Goal: Communication & Community: Answer question/provide support

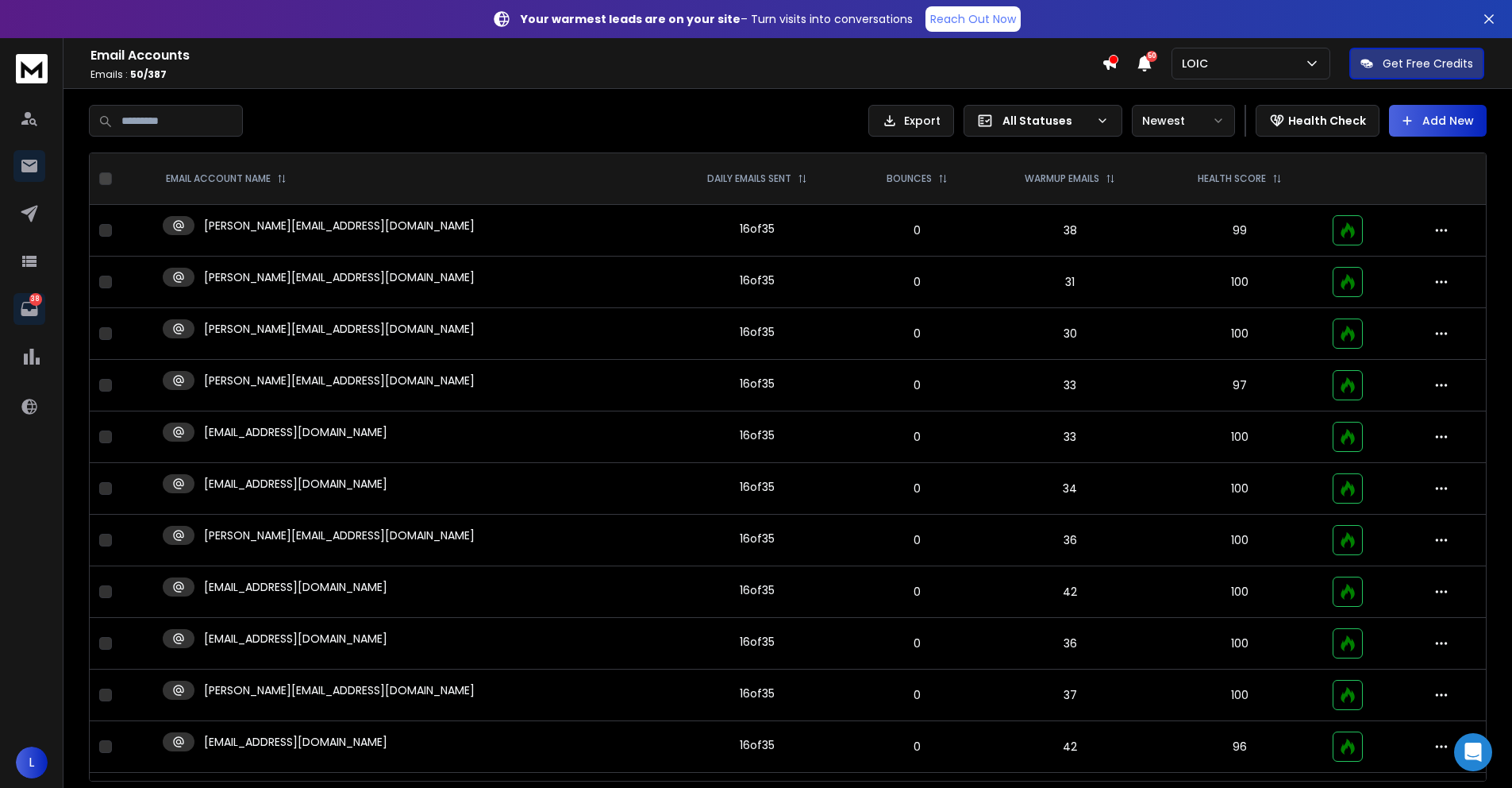
click at [31, 310] on icon at bounding box center [29, 309] width 17 height 14
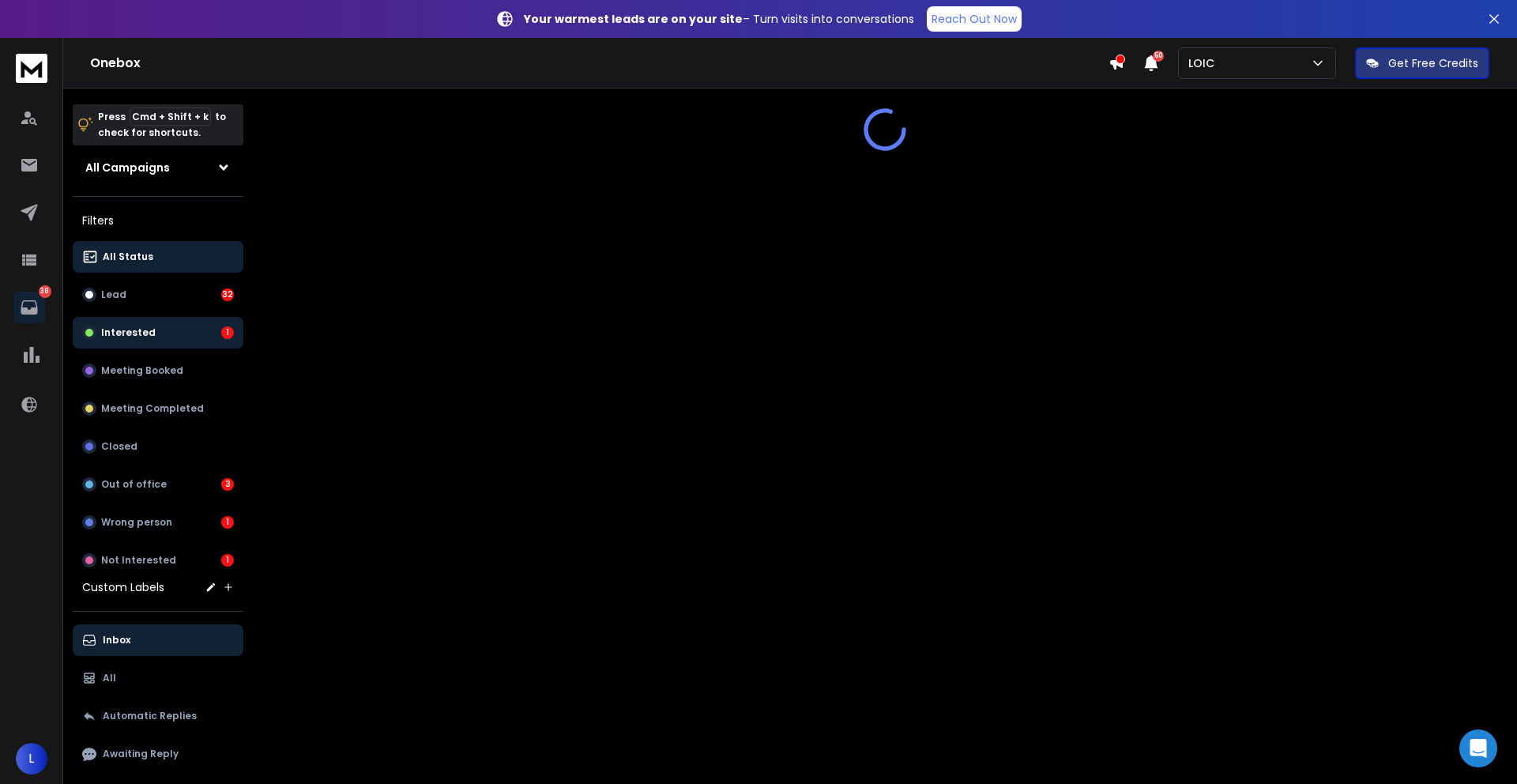
click at [191, 336] on button "Interested 1" at bounding box center [158, 332] width 171 height 32
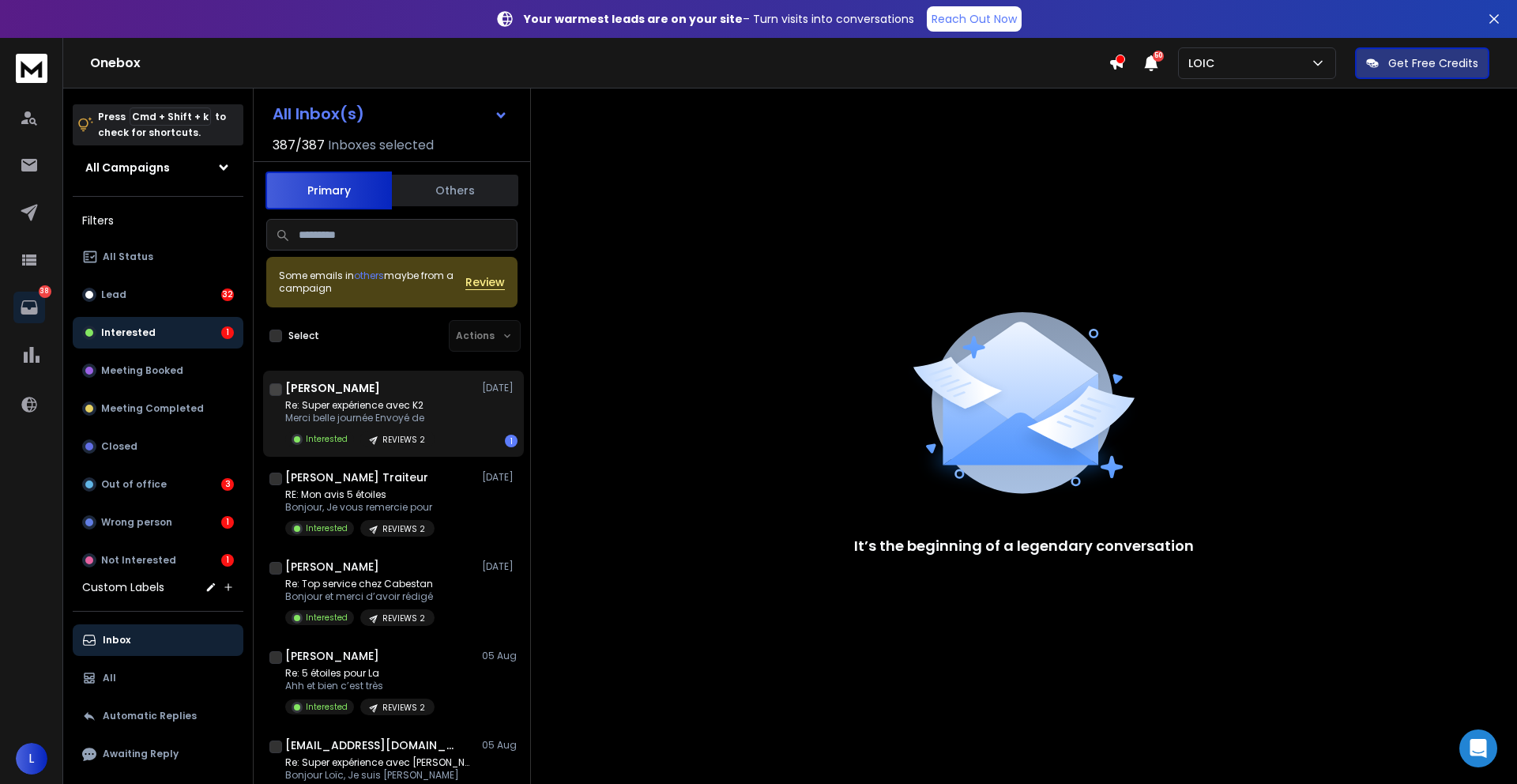
click at [468, 420] on div "Re: Super expérience avec K2 Merci belle journée Envoyé de Interested REVIEWS 2…" at bounding box center [401, 422] width 232 height 48
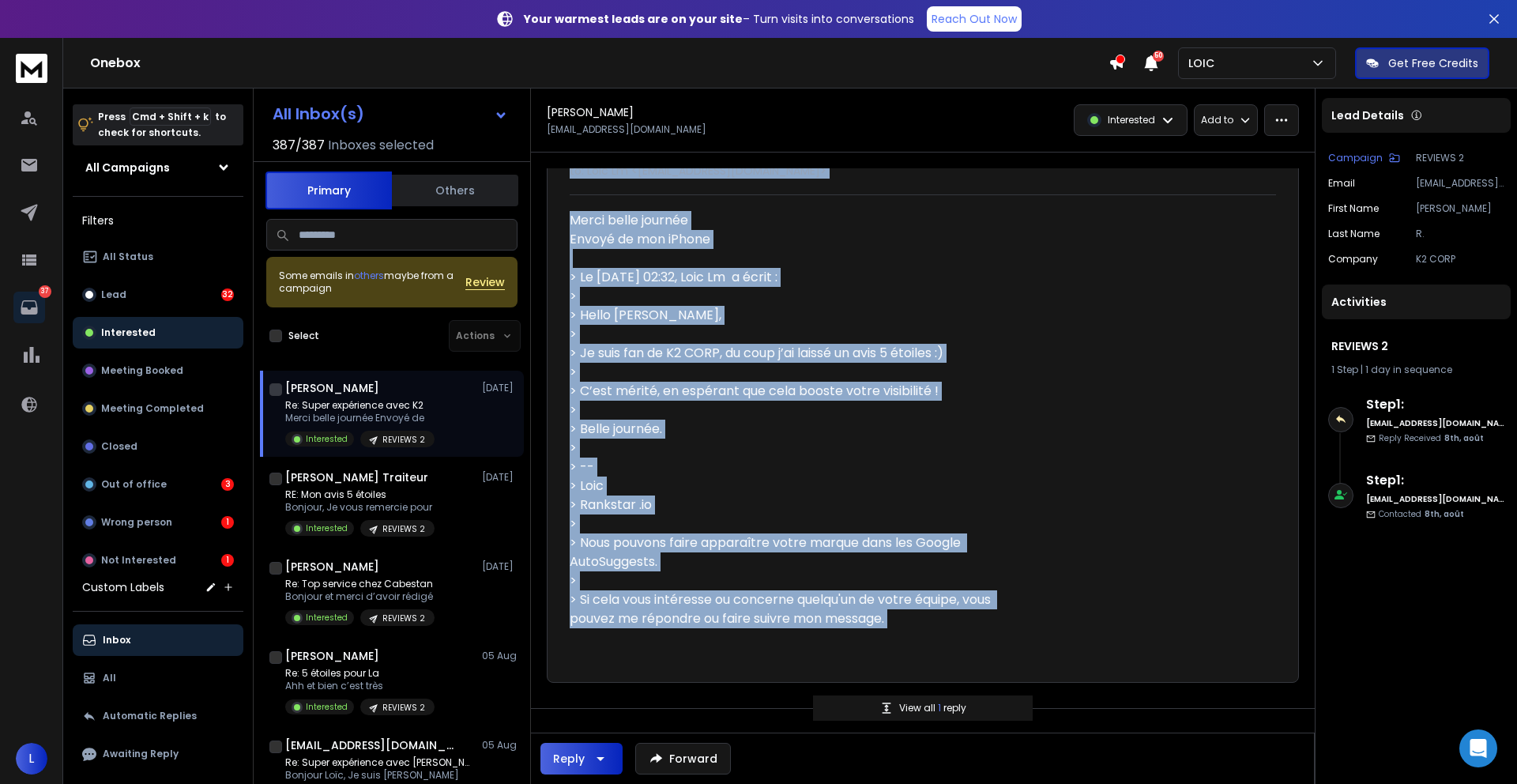
scroll to position [155, 0]
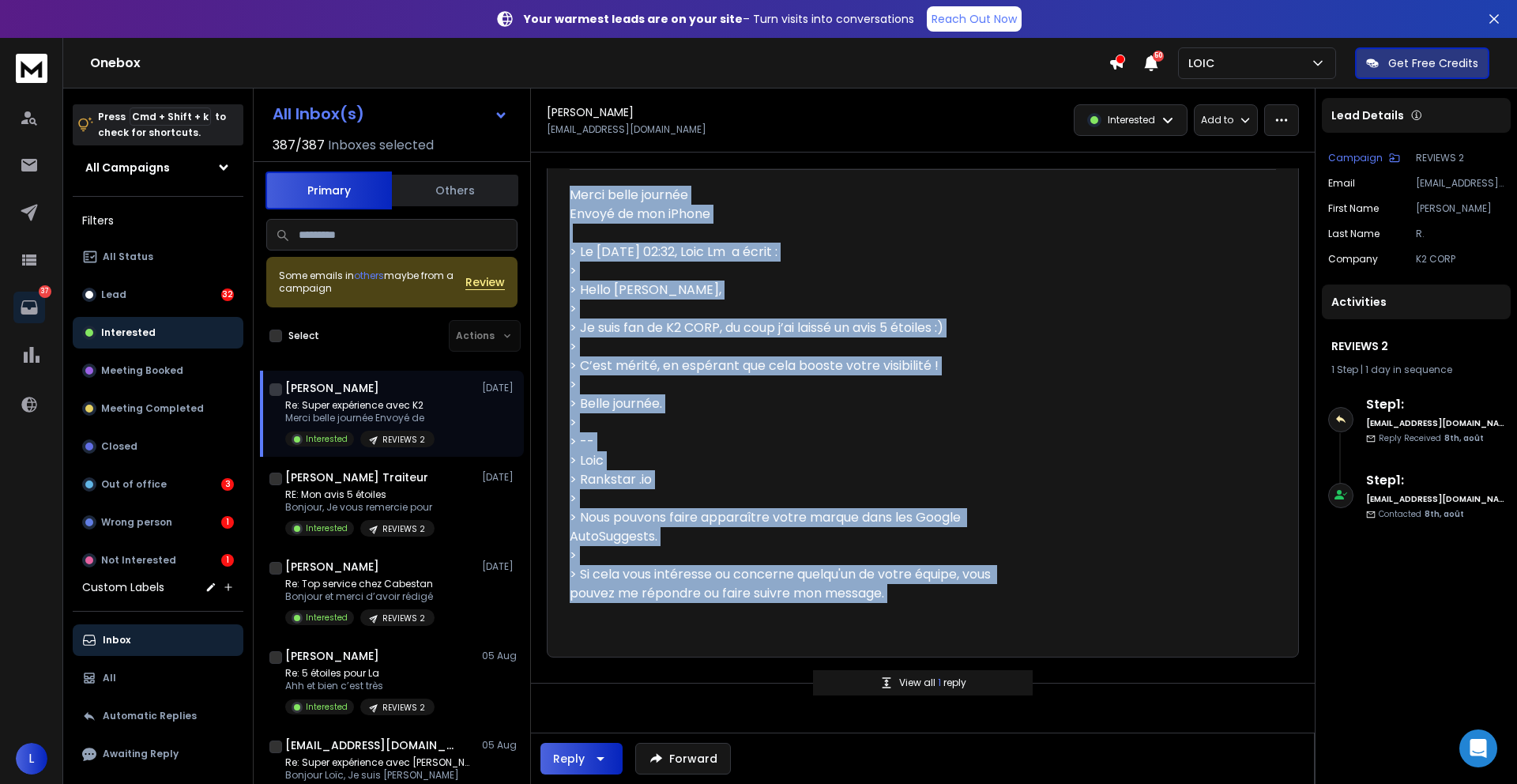
drag, startPoint x: 565, startPoint y: 235, endPoint x: 841, endPoint y: 667, distance: 512.6
click at [848, 674] on div "[DATE] Re: Super expérience avec K2 CORP ! [DATE] : 09:54 am Reply Forward from…" at bounding box center [923, 443] width 784 height 859
copy div "Re: Super expérience avec K2 CORP ! [DATE] : 09:54 am Reply Forward from: [PERS…"
click at [596, 752] on icon "button" at bounding box center [600, 757] width 19 height 19
click at [594, 729] on p "Reply All" at bounding box center [578, 718] width 71 height 22
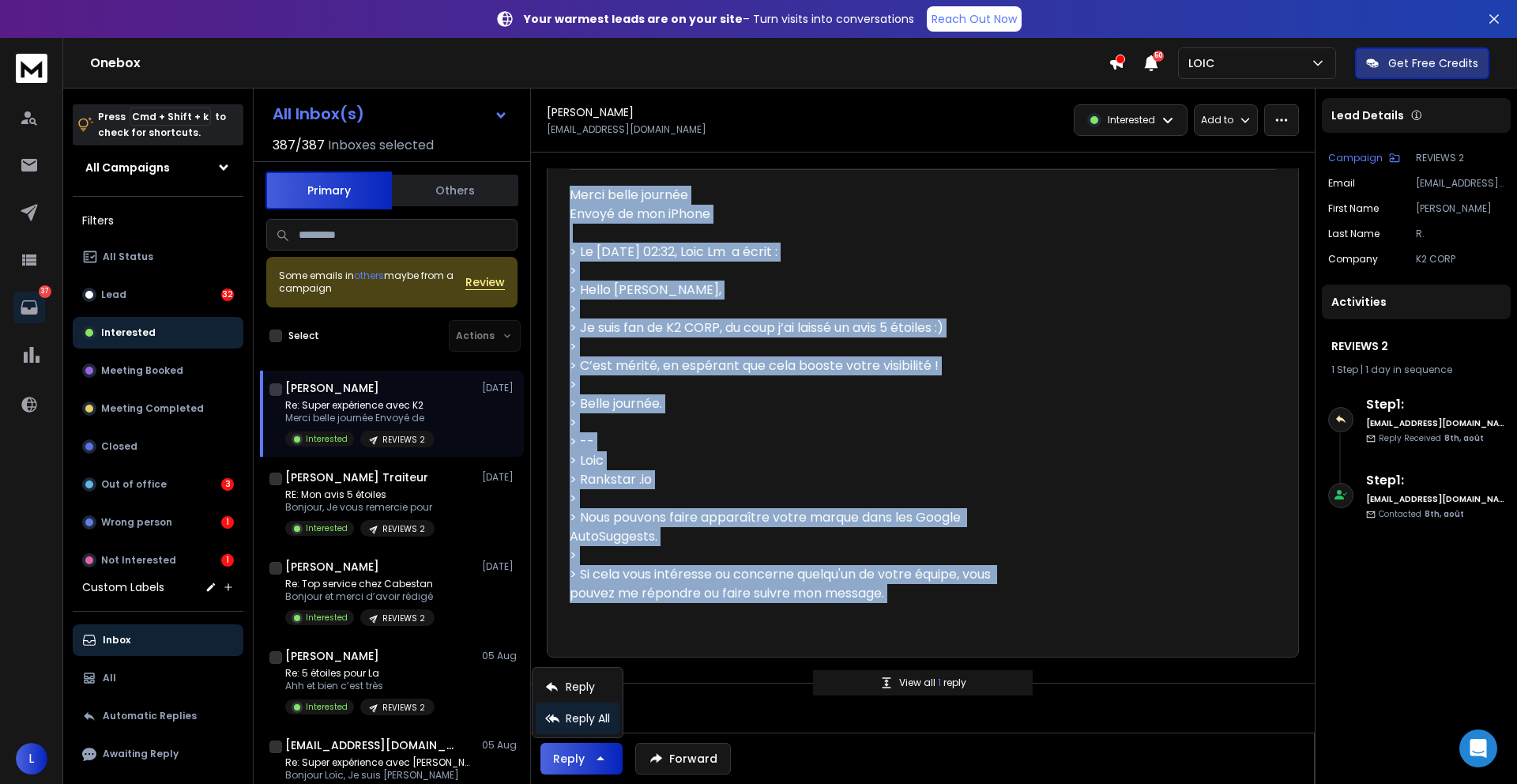
scroll to position [0, 0]
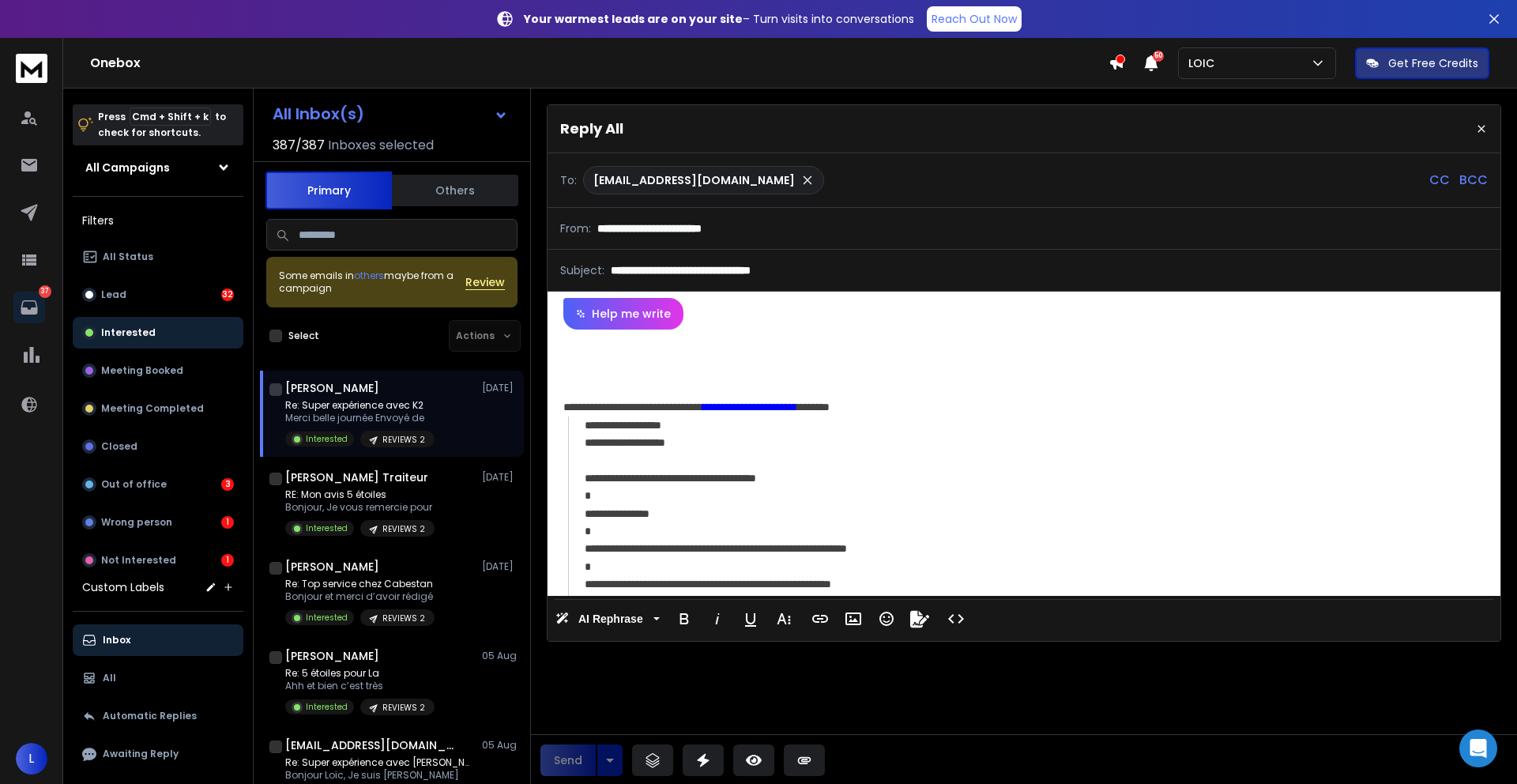
click at [831, 183] on input at bounding box center [886, 180] width 111 height 29
type input "**********"
click at [651, 346] on div at bounding box center [1025, 354] width 922 height 18
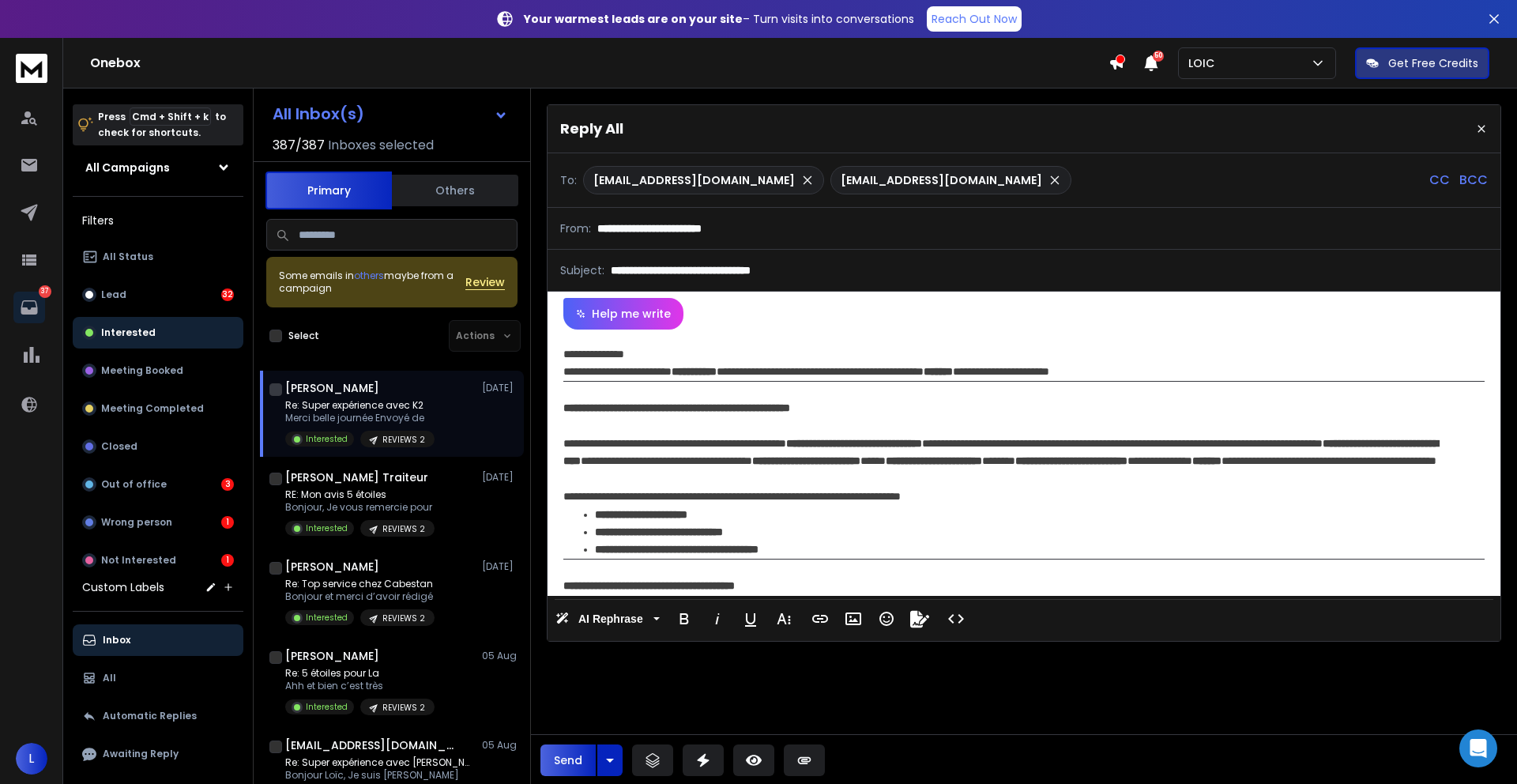
click at [579, 755] on button "Send" at bounding box center [569, 760] width 55 height 32
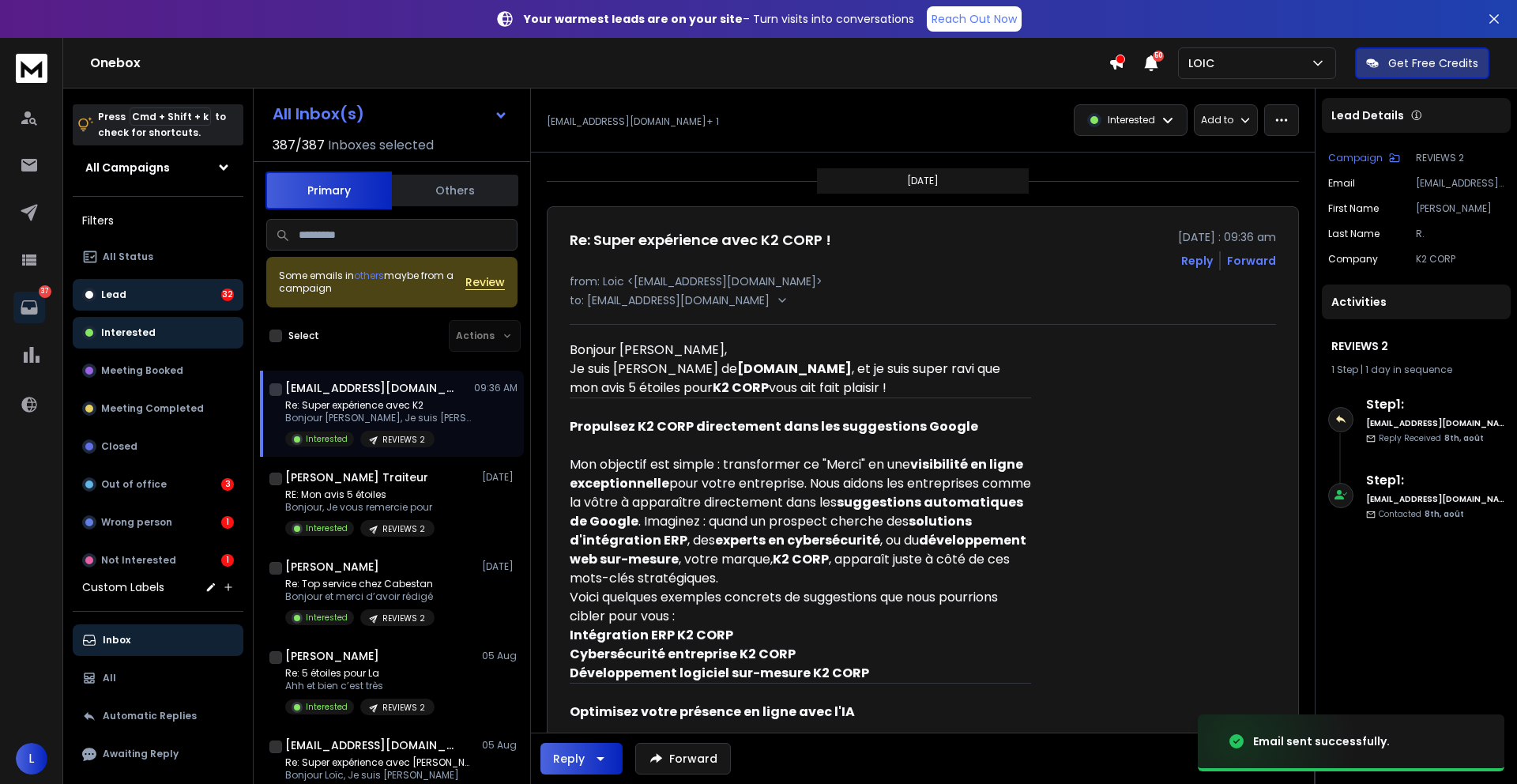
click at [186, 295] on button "Lead 32" at bounding box center [158, 295] width 171 height 32
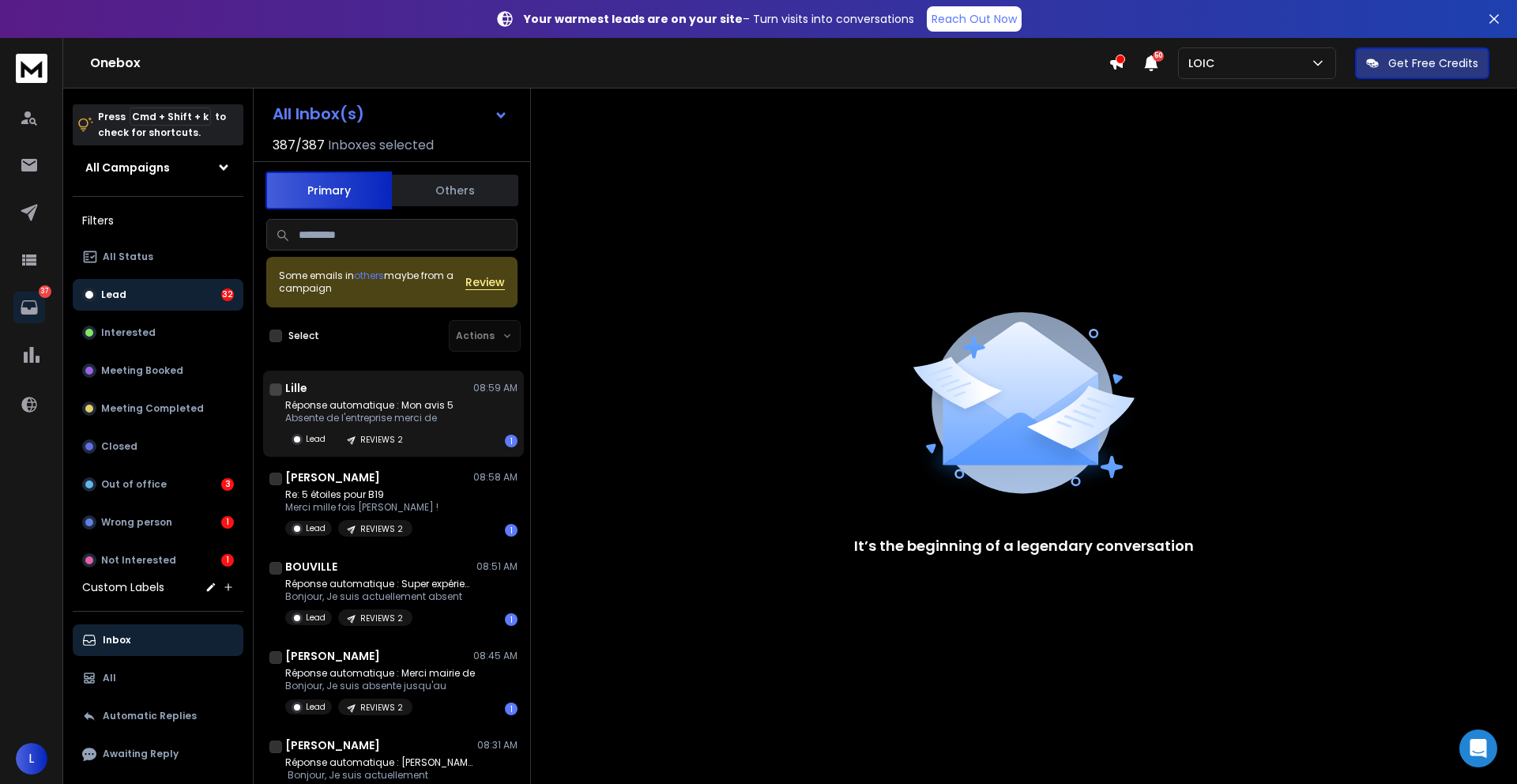
click at [426, 392] on div "[GEOGRAPHIC_DATA] 08:59 AM" at bounding box center [401, 388] width 232 height 16
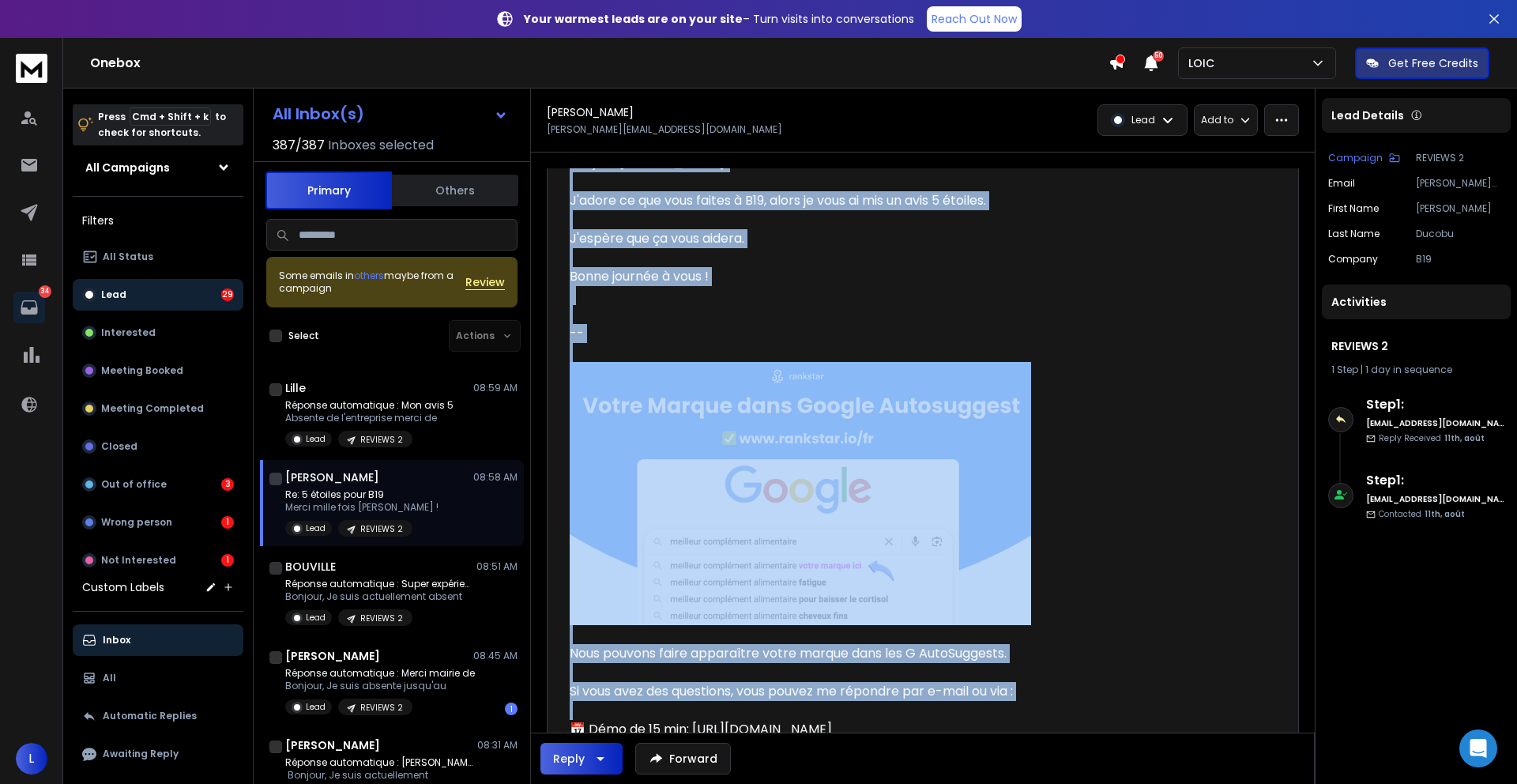
scroll to position [607, 0]
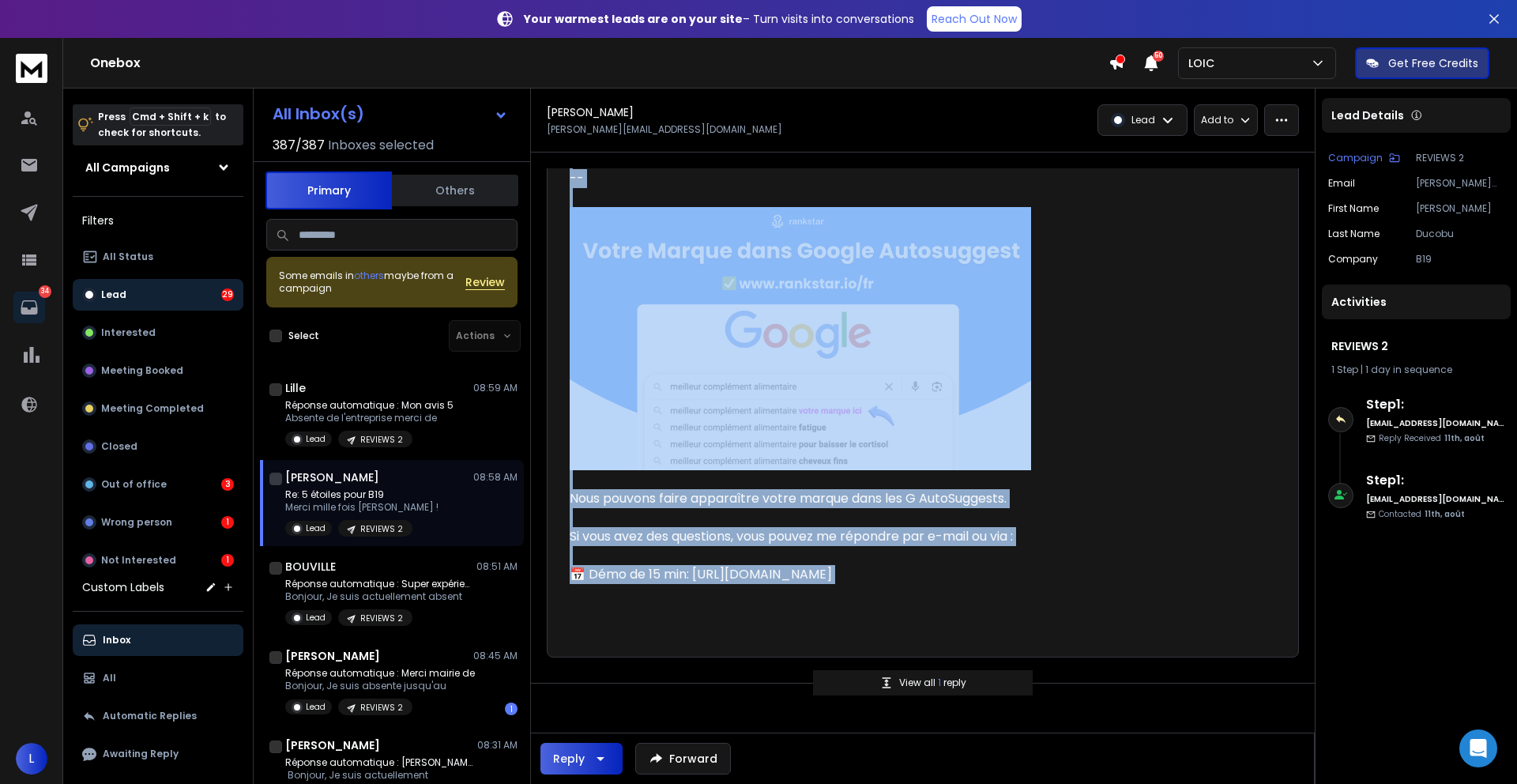
drag, startPoint x: 570, startPoint y: 241, endPoint x: 784, endPoint y: 648, distance: 459.8
click at [784, 648] on div "Re: 5 étoiles pour B19 [DATE] : 08:58 am Reply Forward from: [PERSON_NAME] <[PE…" at bounding box center [923, 128] width 753 height 1059
copy div "Re: 5 étoiles pour B19 [DATE] : 08:58 am Reply Forward from: [PERSON_NAME] <[PE…"
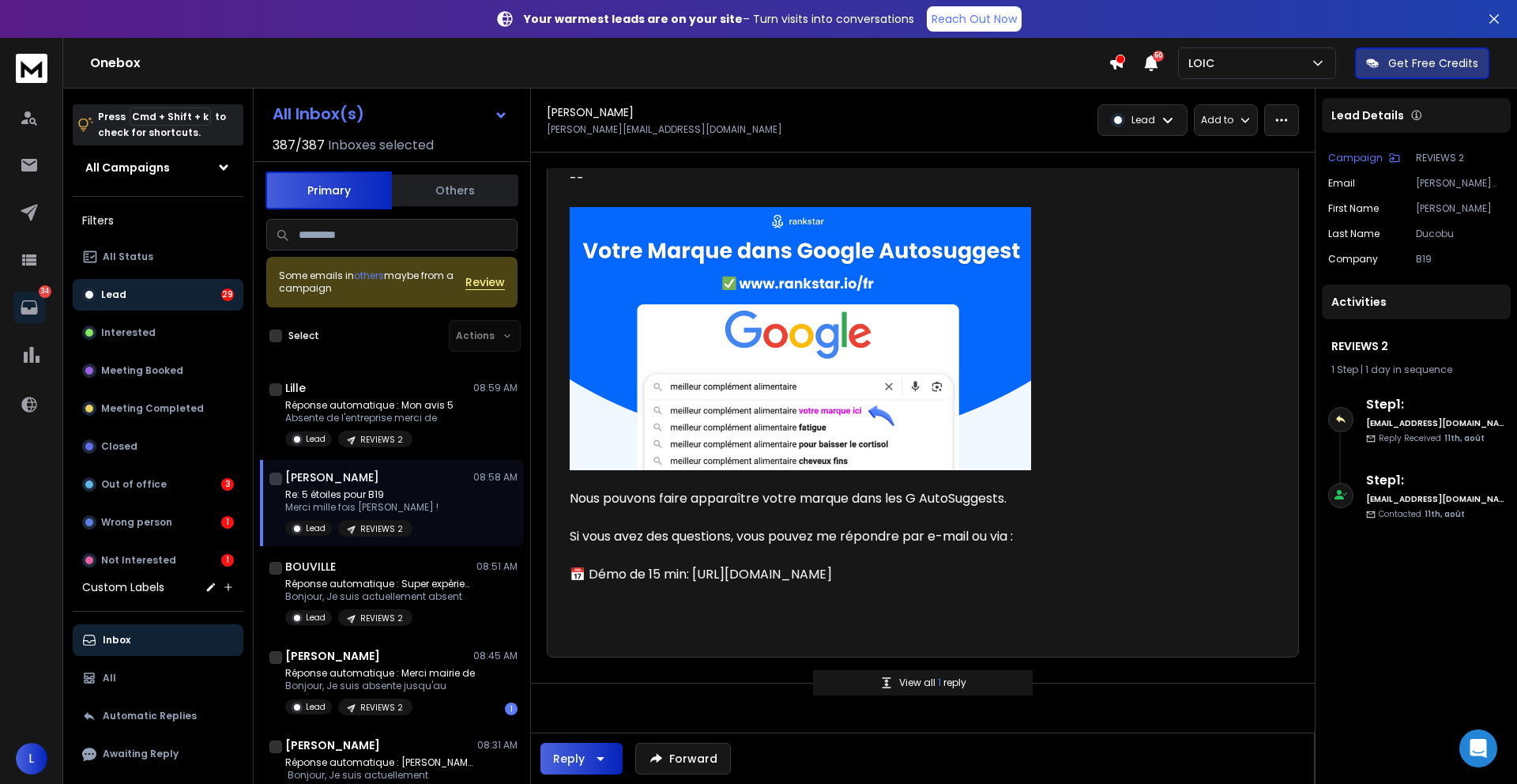
click at [537, 761] on div "Reply Forward" at bounding box center [923, 758] width 784 height 51
click at [571, 757] on div "Reply" at bounding box center [569, 758] width 32 height 16
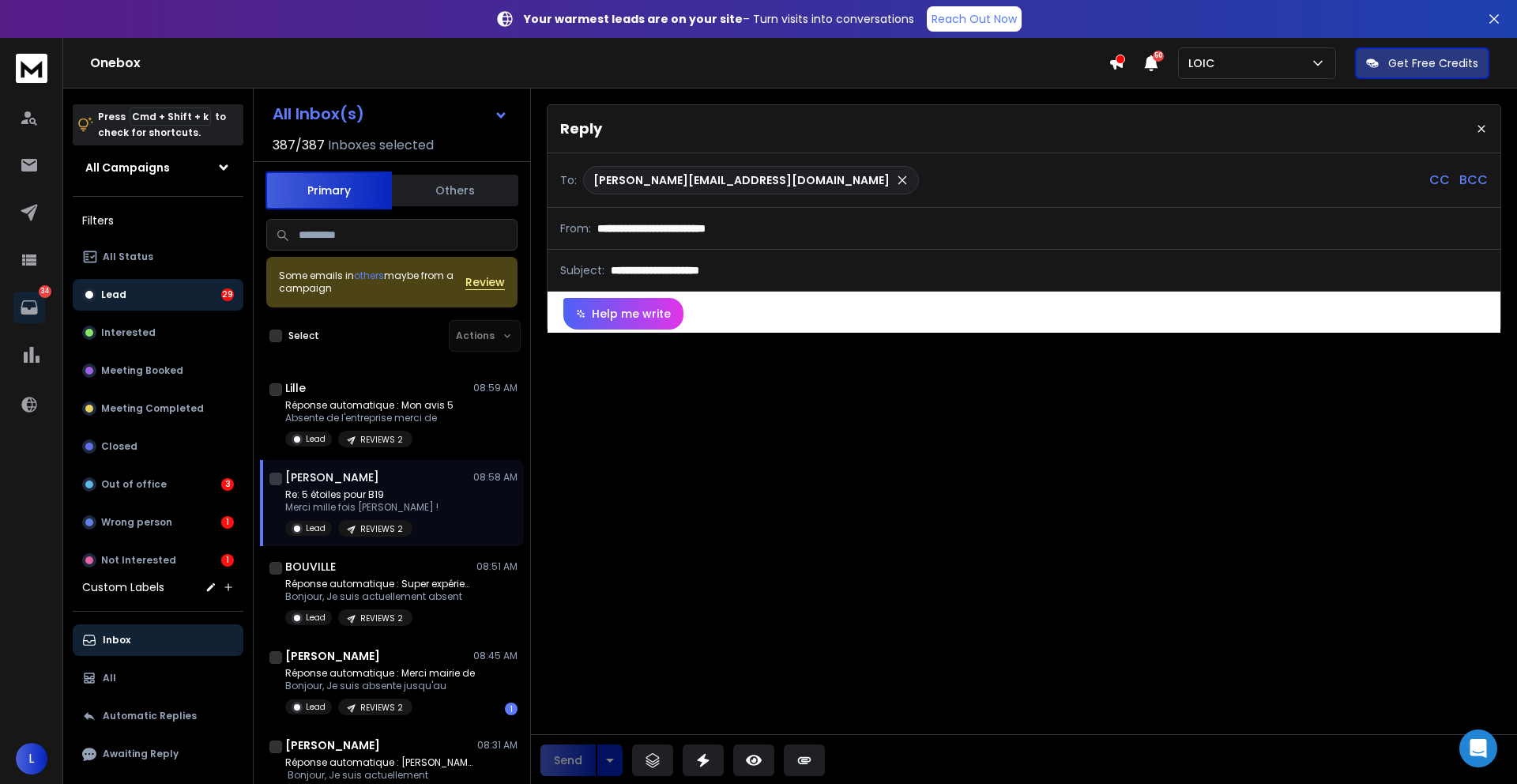
scroll to position [0, 0]
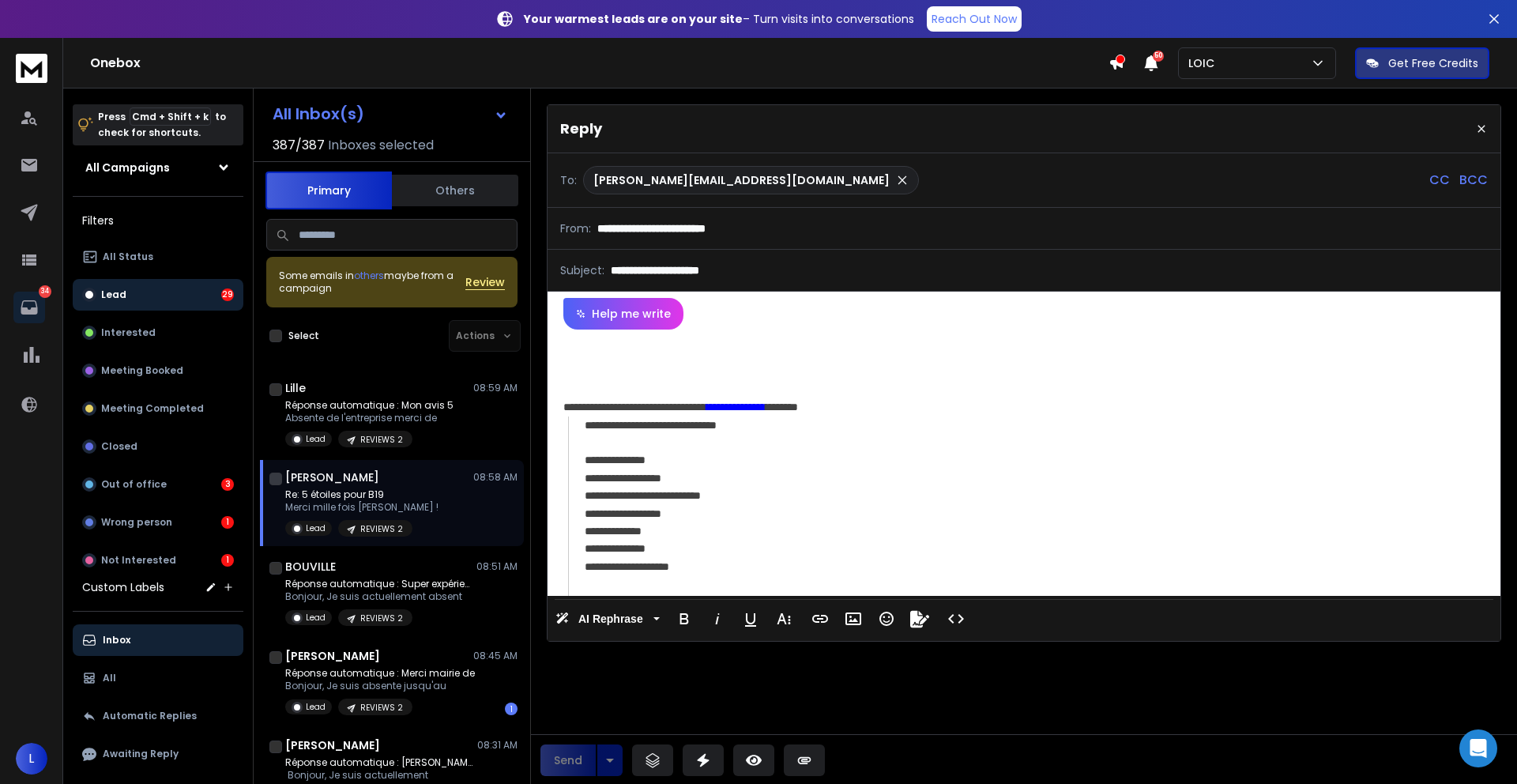
click at [926, 173] on input at bounding box center [981, 180] width 111 height 29
type input "**********"
click at [604, 345] on div at bounding box center [1025, 354] width 922 height 18
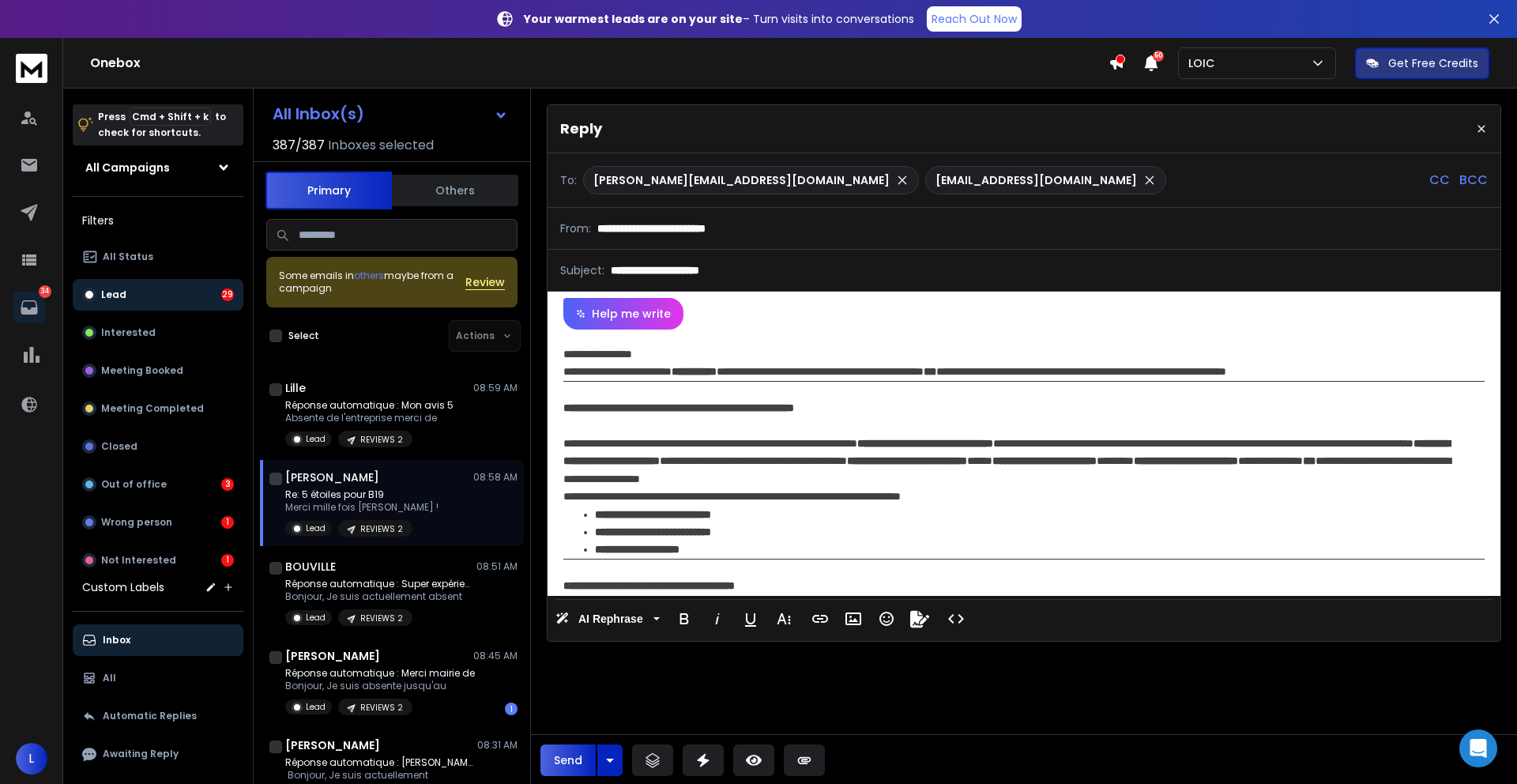
click at [576, 759] on button "Send" at bounding box center [569, 760] width 55 height 32
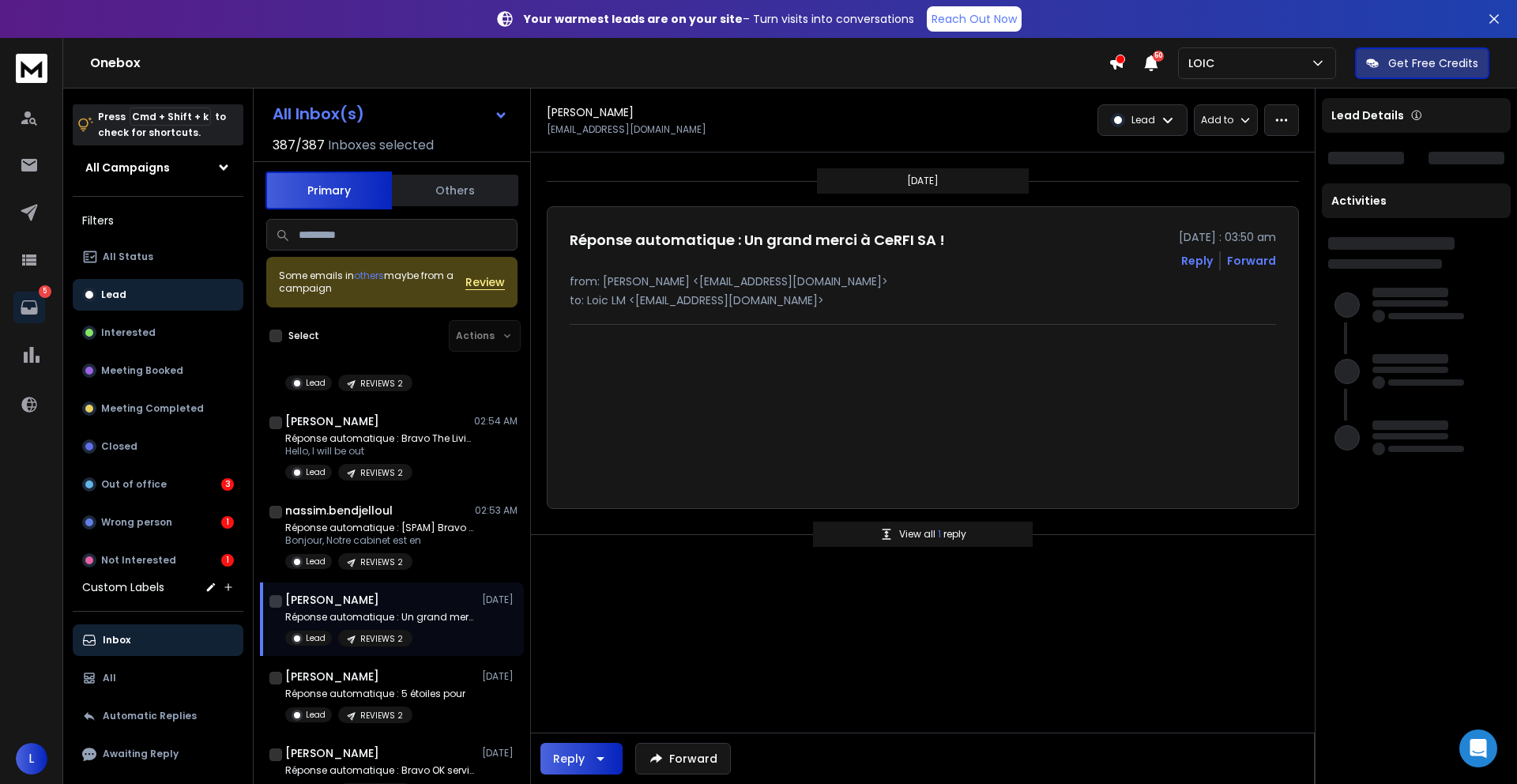
scroll to position [2649, 0]
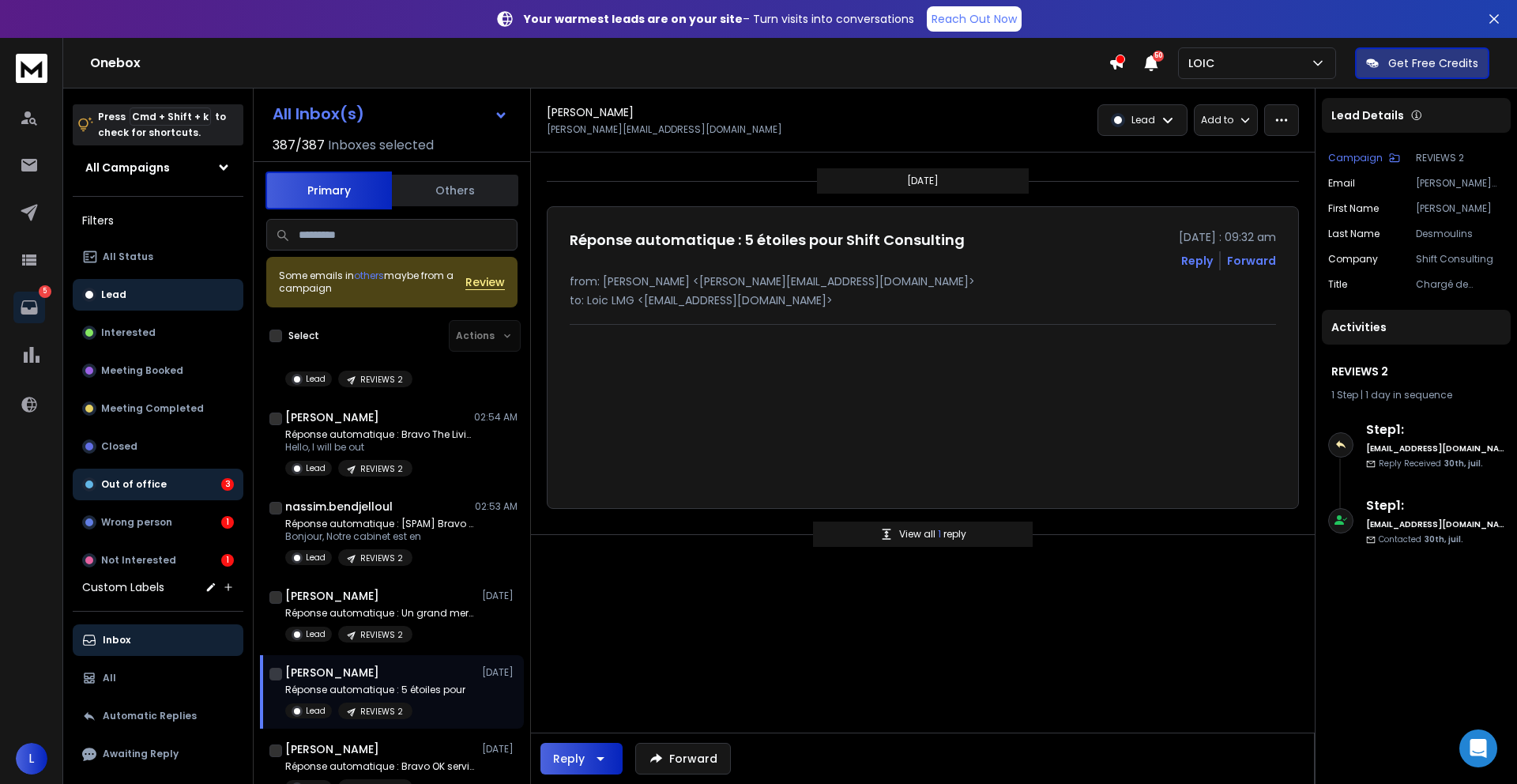
click at [112, 493] on button "Out of office 3" at bounding box center [158, 484] width 171 height 32
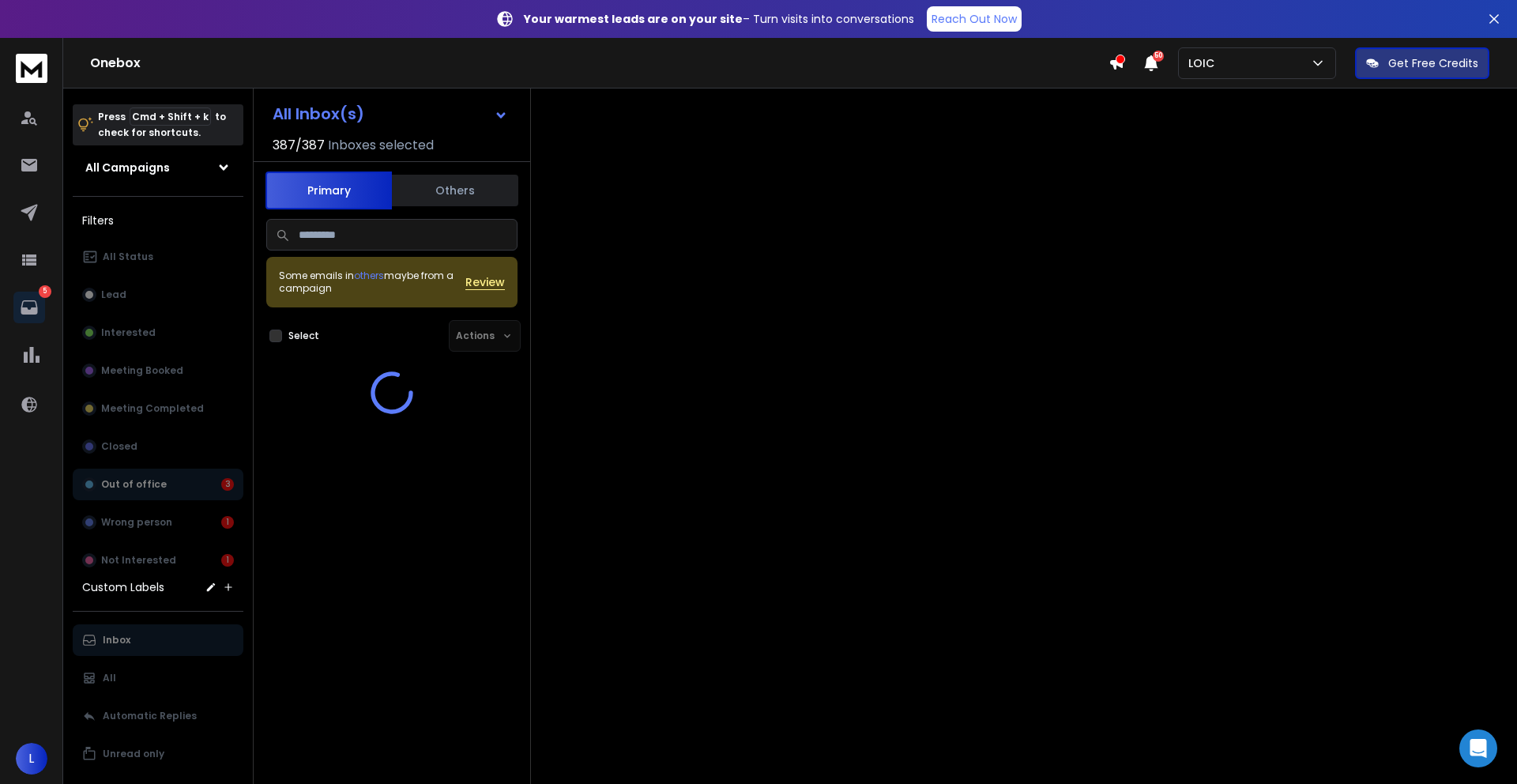
scroll to position [0, 0]
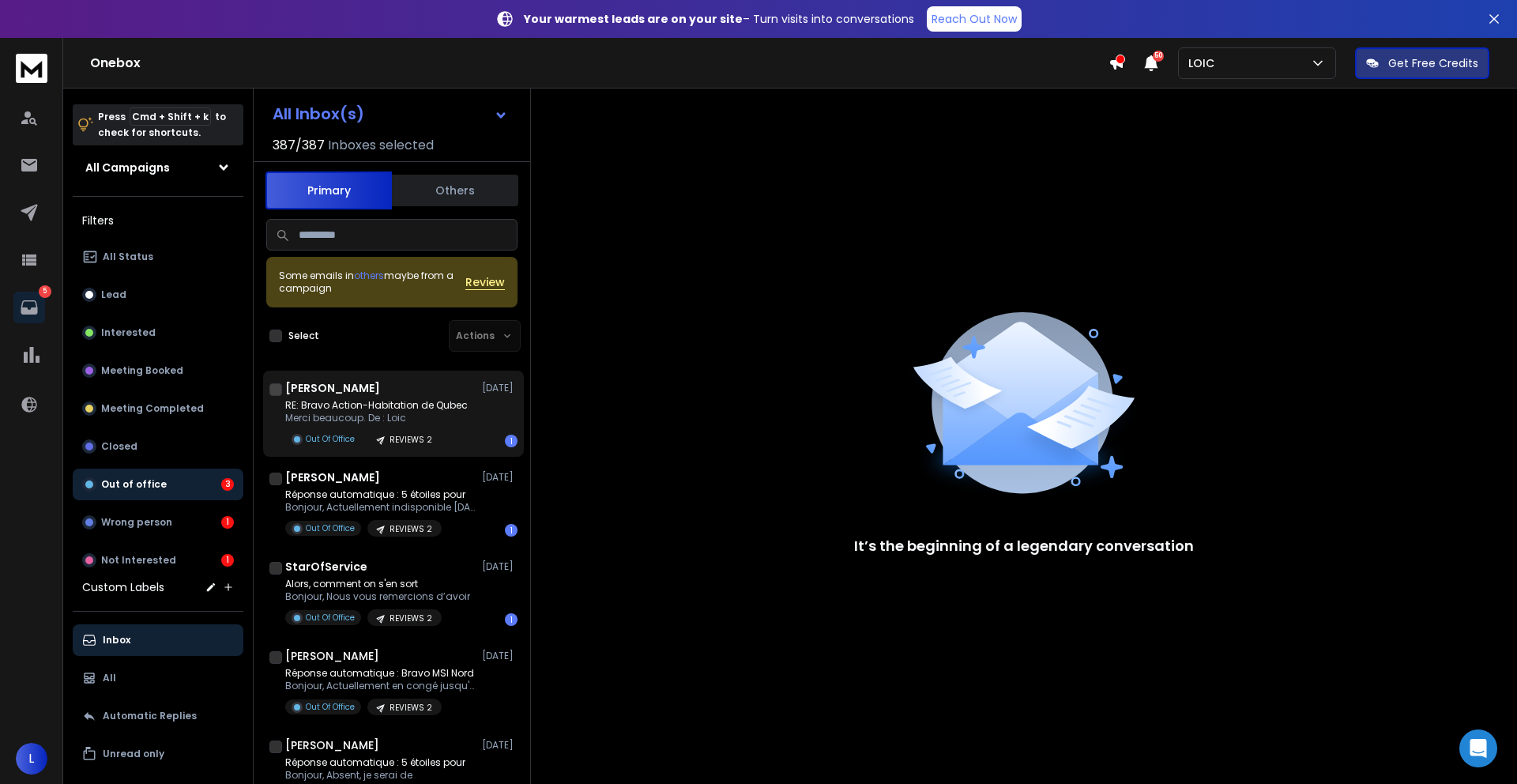
click at [458, 418] on p "Merci beaucoup. De : Loic" at bounding box center [376, 417] width 183 height 13
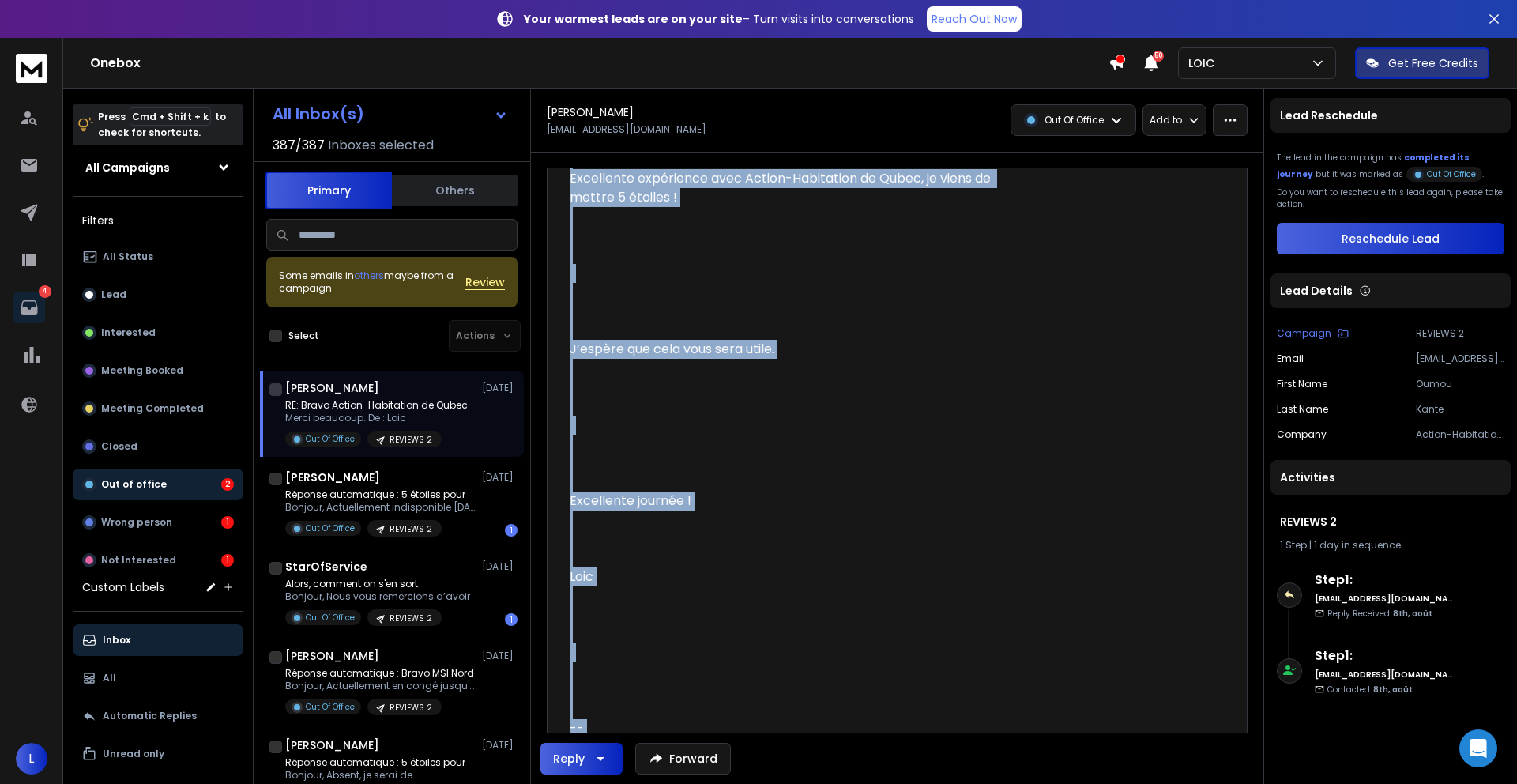
scroll to position [2062, 0]
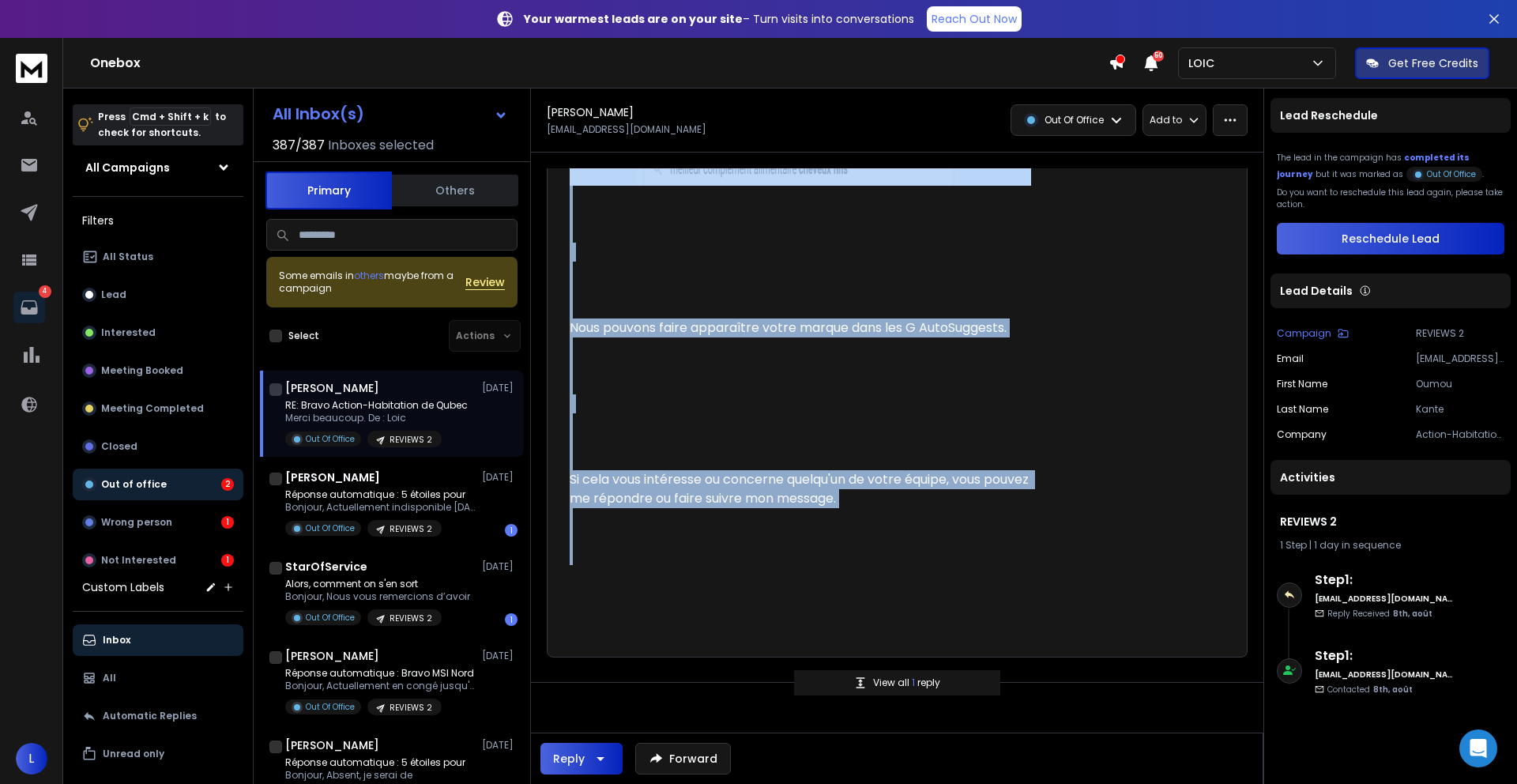
drag, startPoint x: 581, startPoint y: 278, endPoint x: 730, endPoint y: 521, distance: 285.0
copy div "LO: Ipsum Dolors-Ametconsec ad Elits ! 6 Doeius 8612 : 69:04 te Incid Utlabor e…"
click at [615, 753] on button "Reply" at bounding box center [581, 758] width 82 height 32
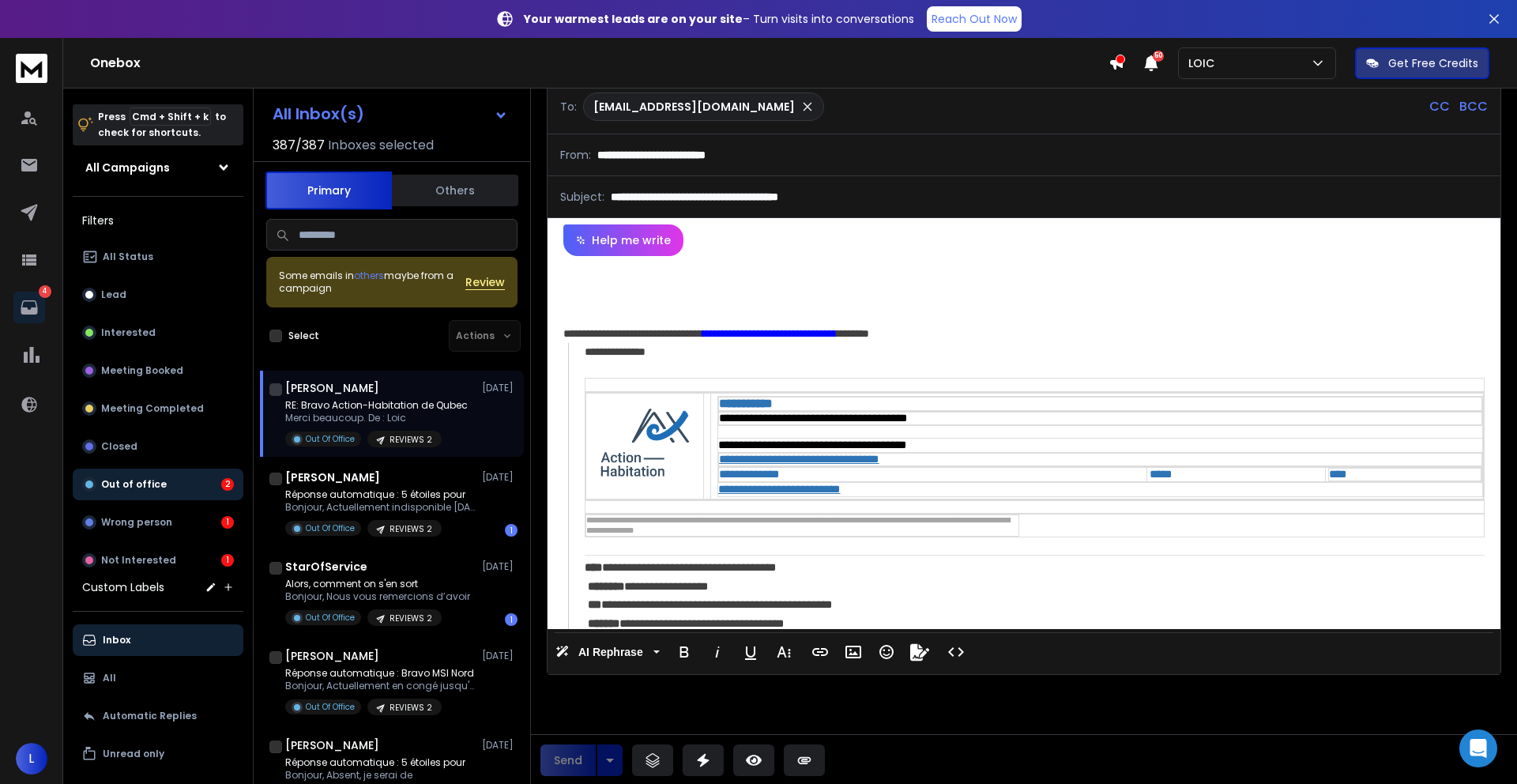
scroll to position [0, 0]
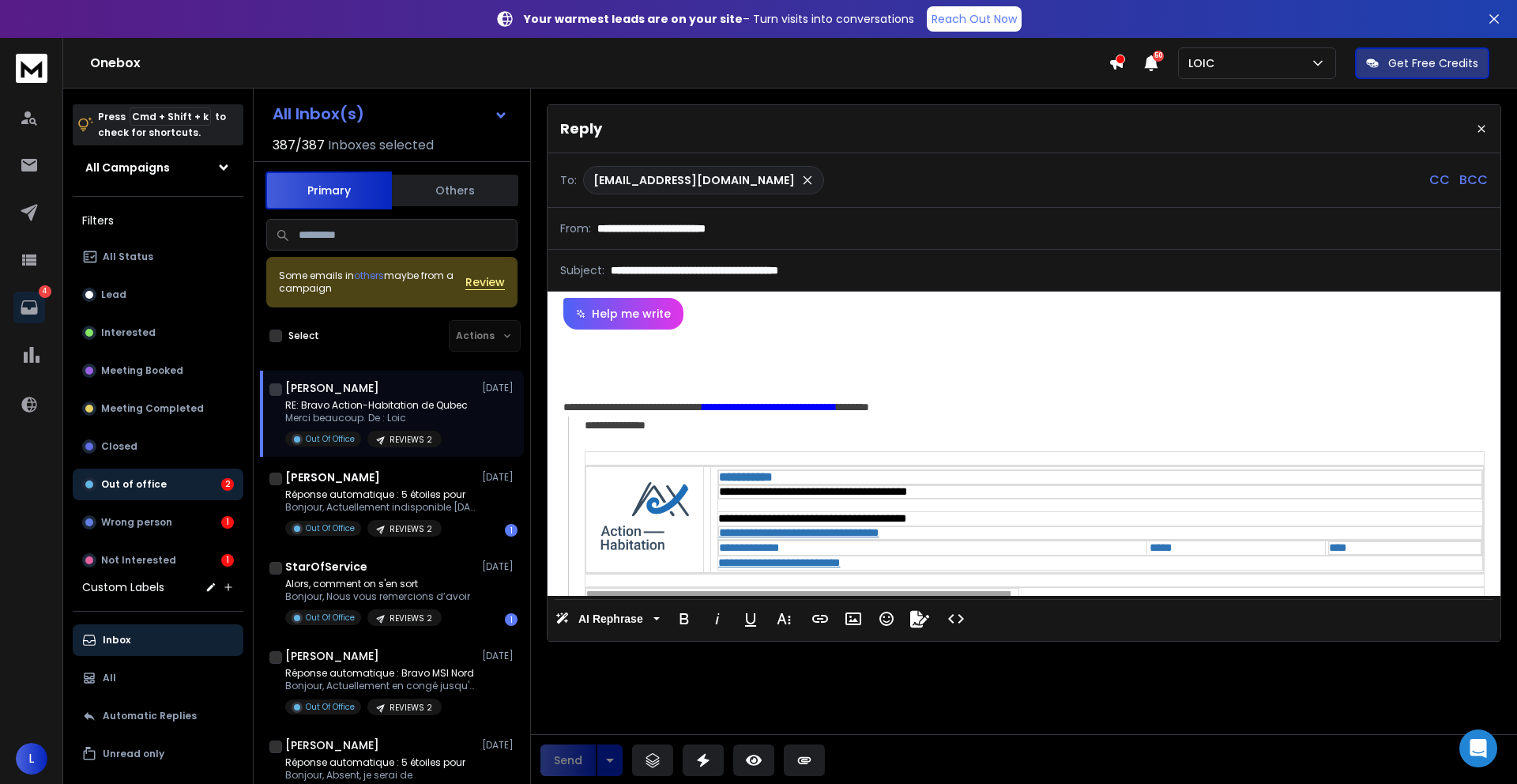
click at [912, 188] on input at bounding box center [886, 180] width 111 height 29
type input "**********"
click at [635, 345] on div at bounding box center [1025, 354] width 922 height 18
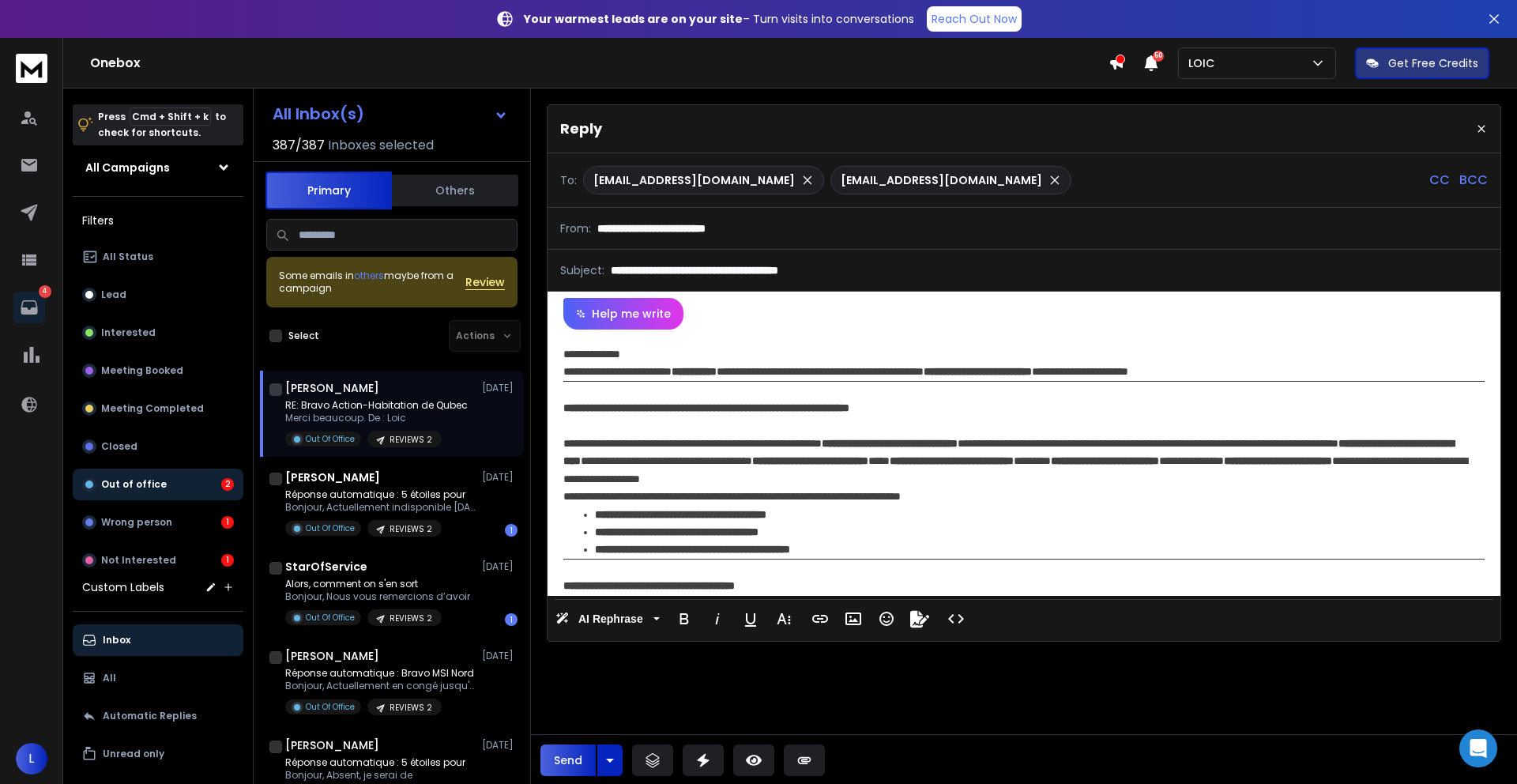
click at [568, 772] on button "Send" at bounding box center [569, 760] width 55 height 32
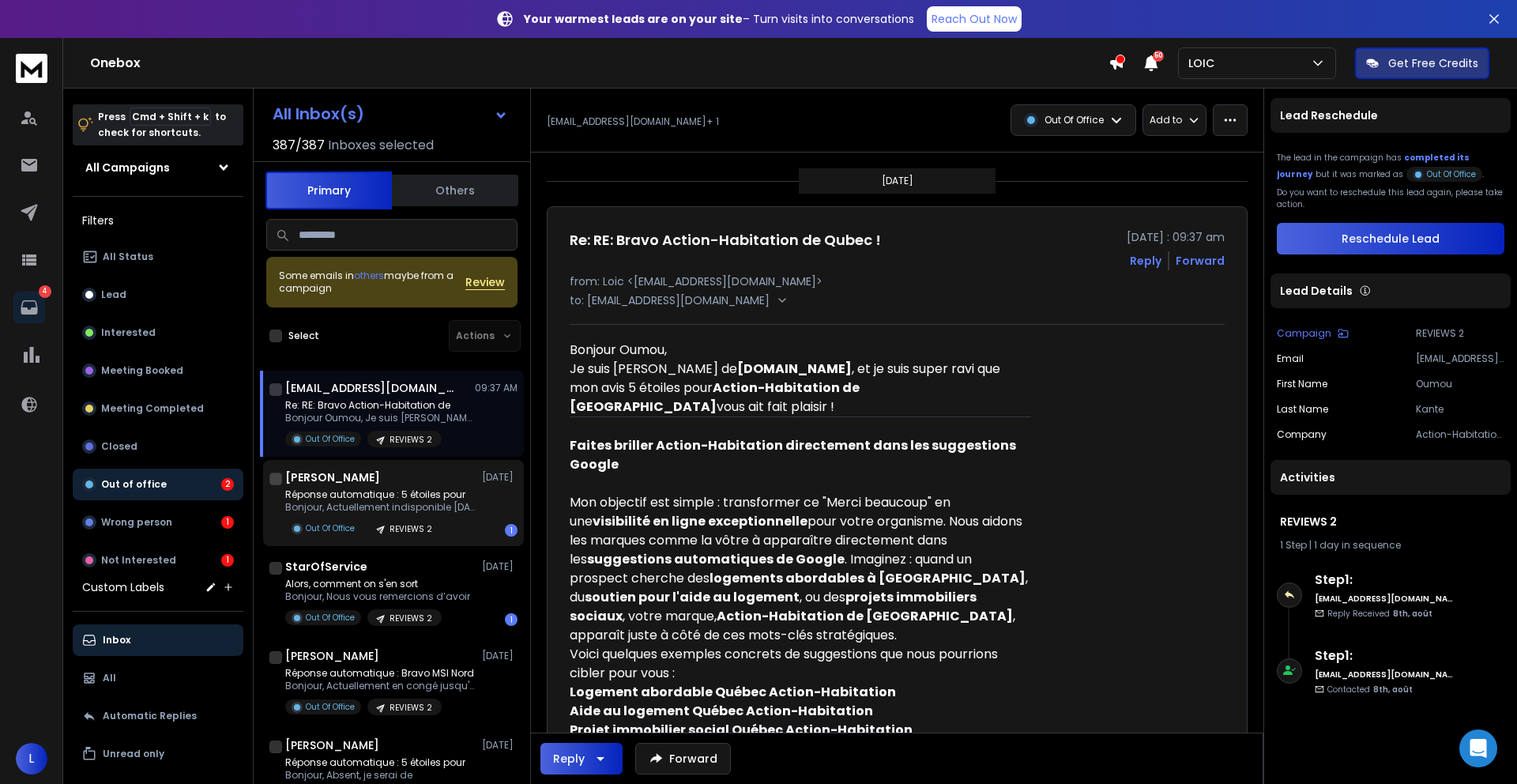
click at [482, 501] on div "Réponse automatique : 5 étoiles pour Bonjour, Actuellement indisponible [DATE],…" at bounding box center [401, 512] width 232 height 48
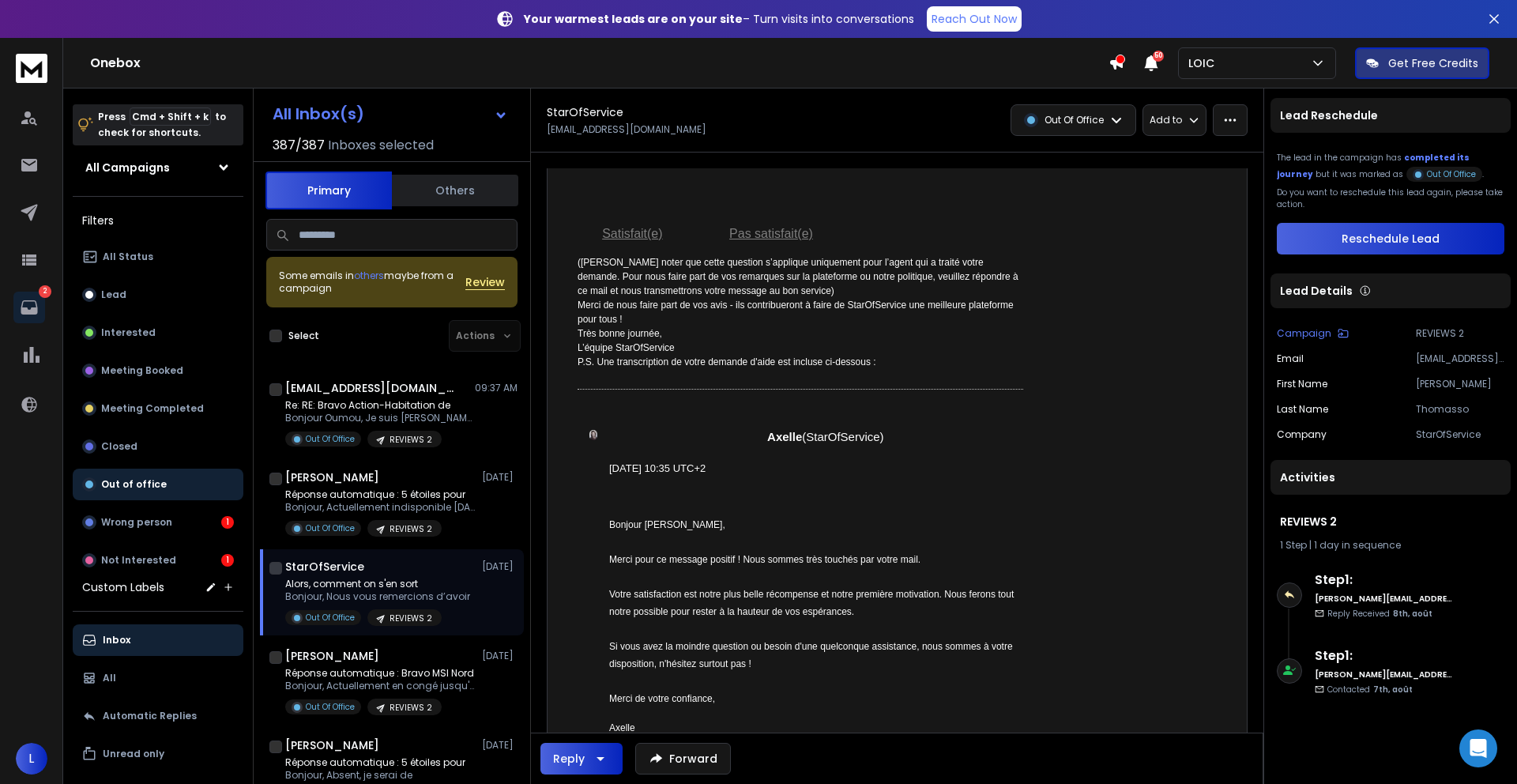
scroll to position [611, 0]
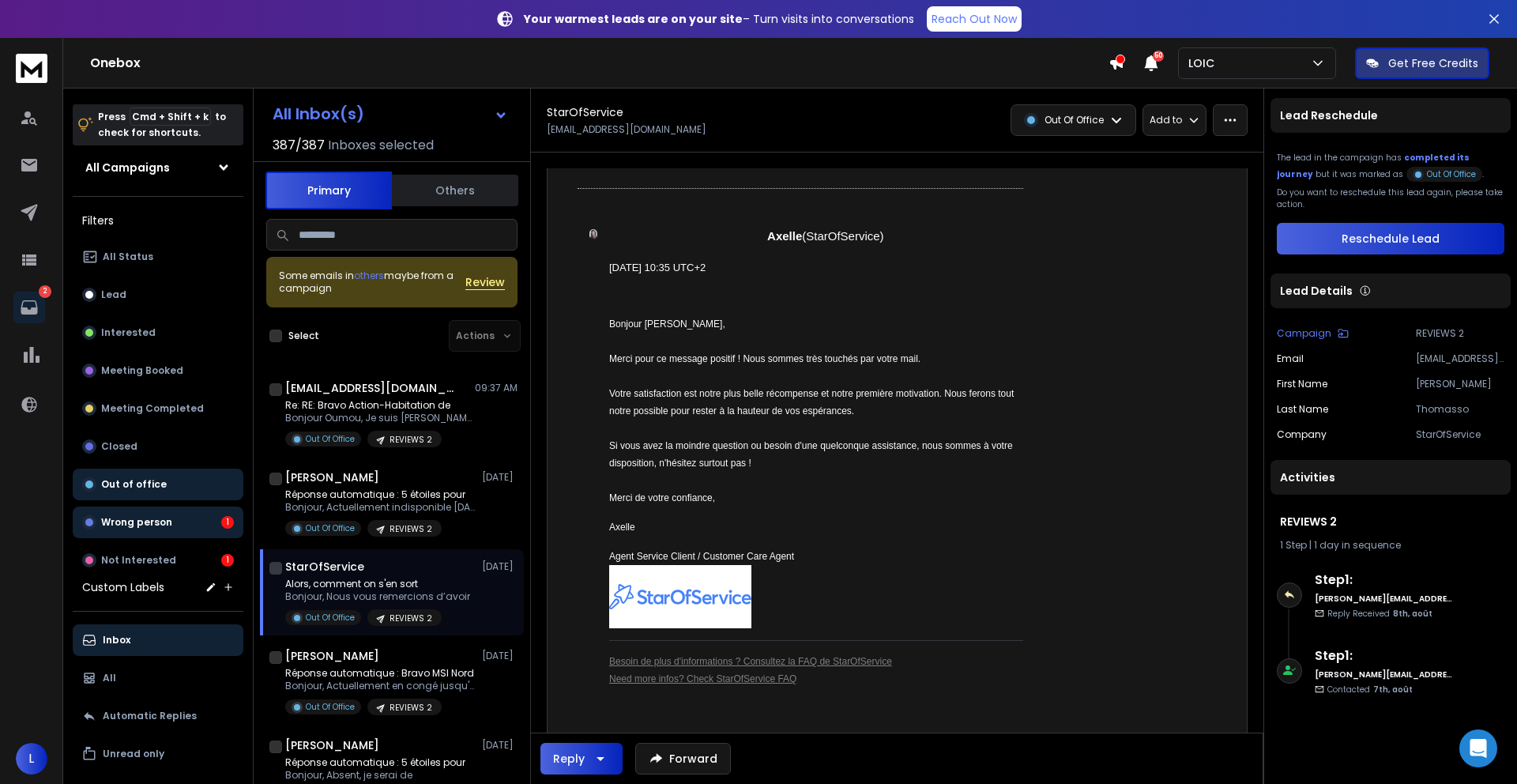
click at [169, 531] on button "Wrong person 1" at bounding box center [158, 522] width 171 height 32
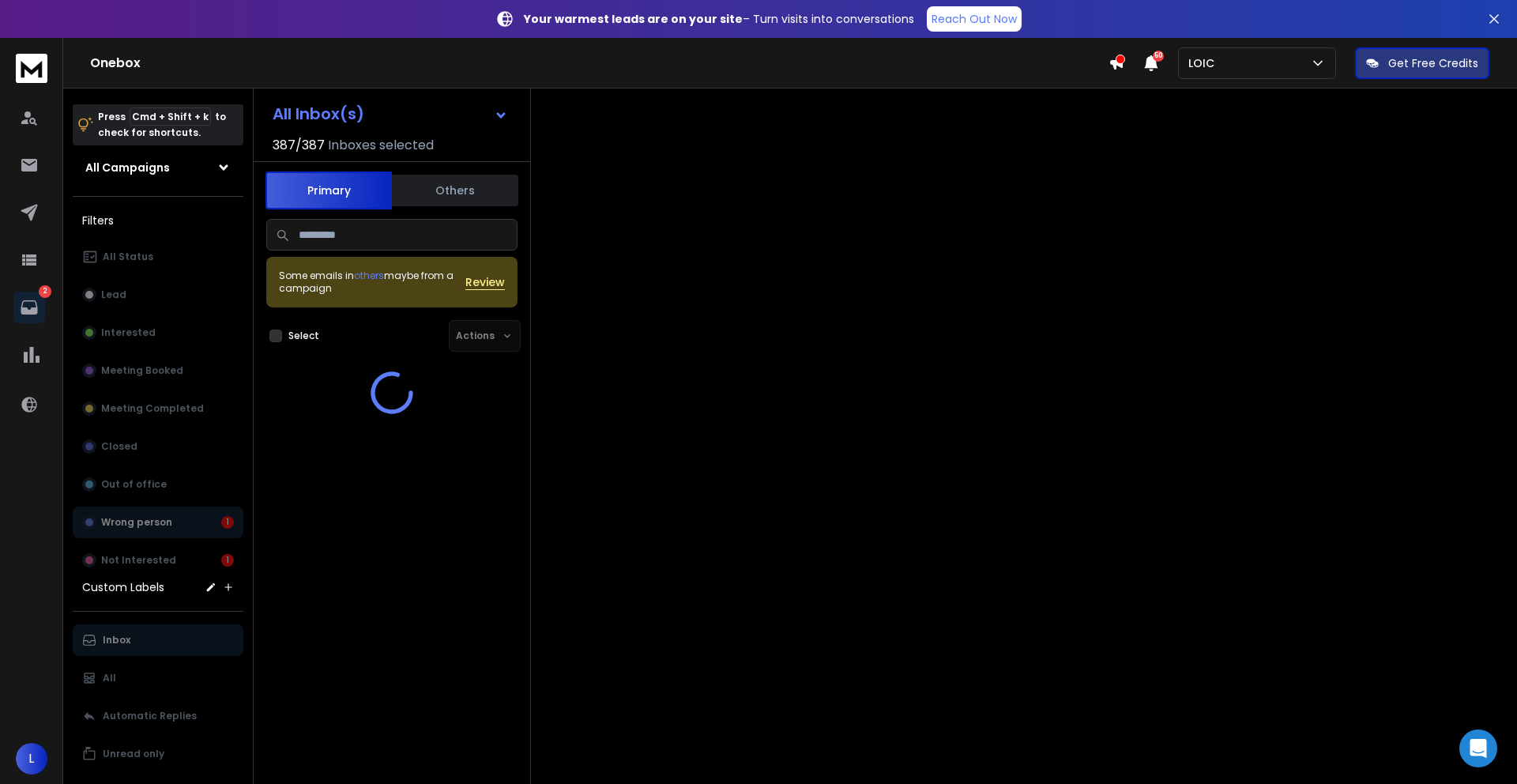
scroll to position [0, 0]
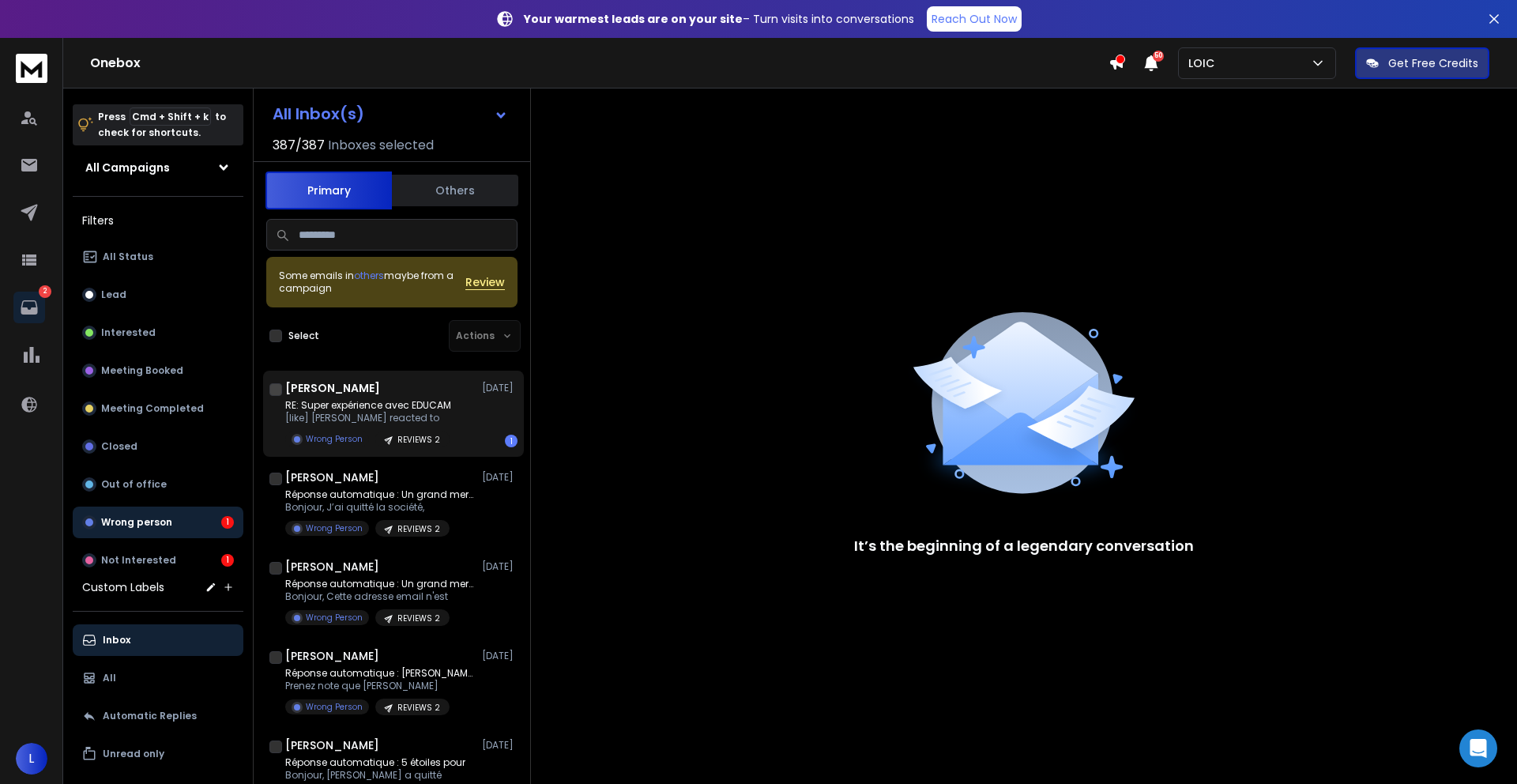
click at [326, 418] on p "[like] [PERSON_NAME] reacted to" at bounding box center [368, 417] width 166 height 13
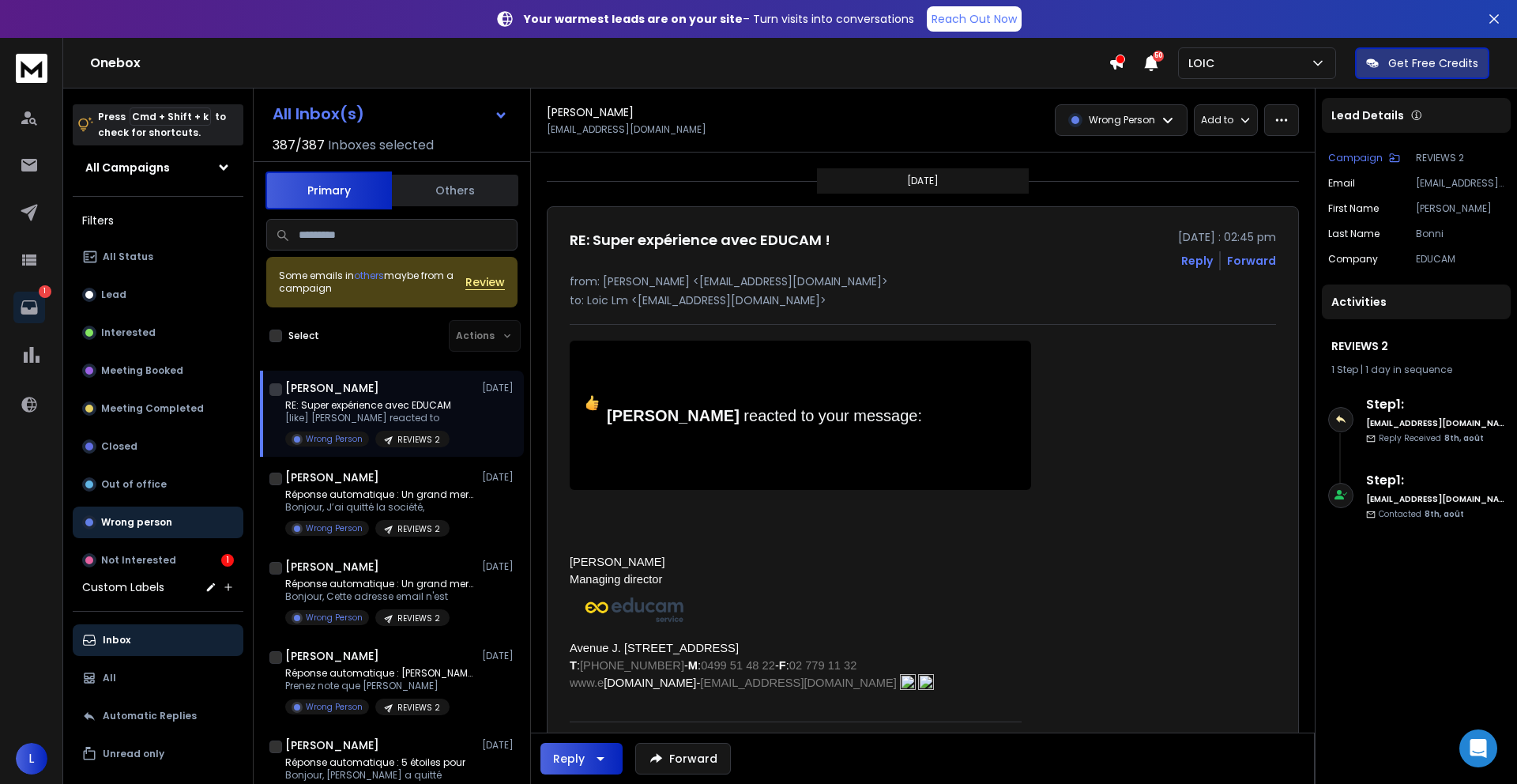
click at [203, 551] on button "Not Interested 1" at bounding box center [158, 561] width 171 height 32
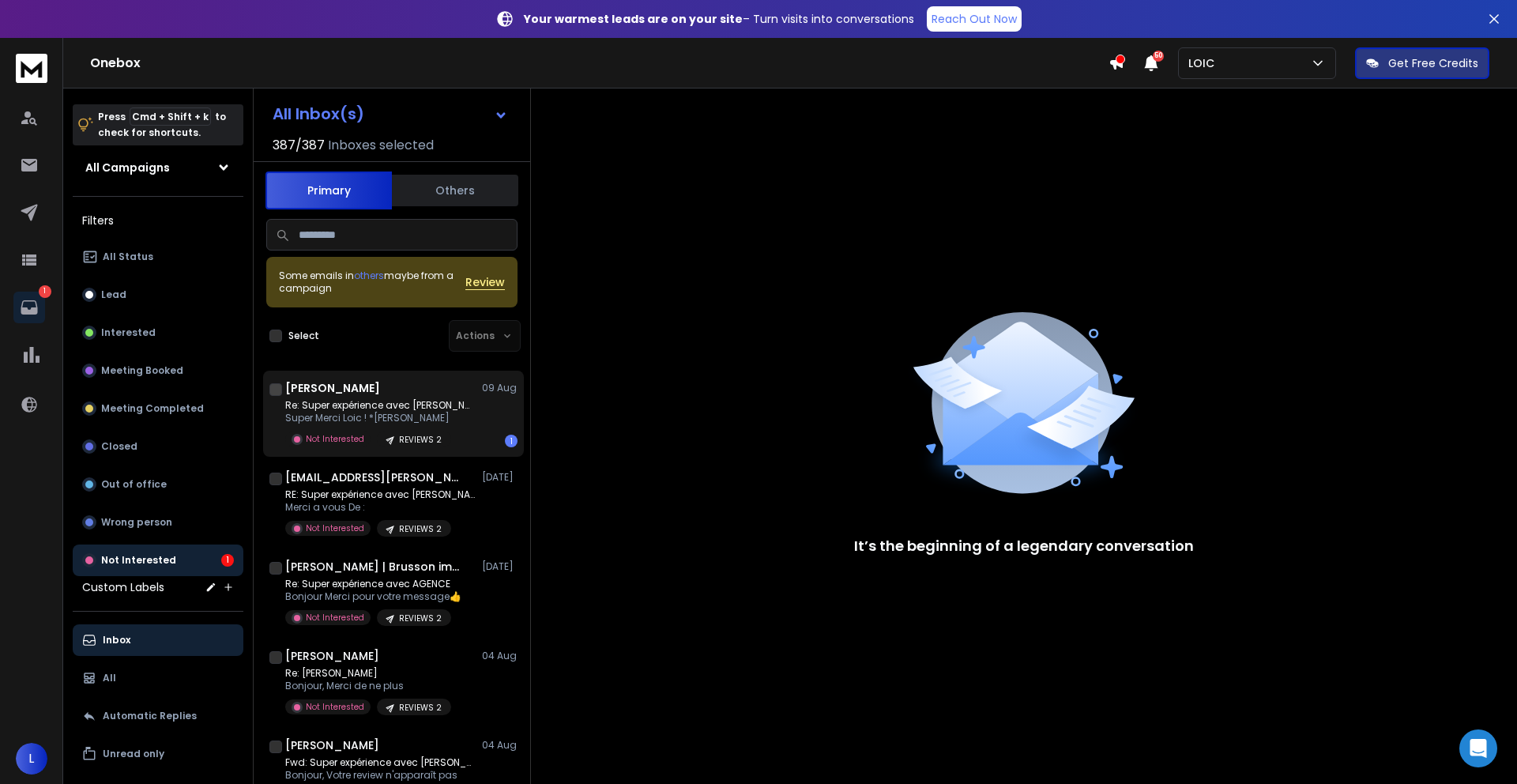
click at [437, 395] on div "[PERSON_NAME] [DATE] Re: Super expérience avec LJ Super [PERSON_NAME] ! *[PERSO…" at bounding box center [401, 413] width 232 height 67
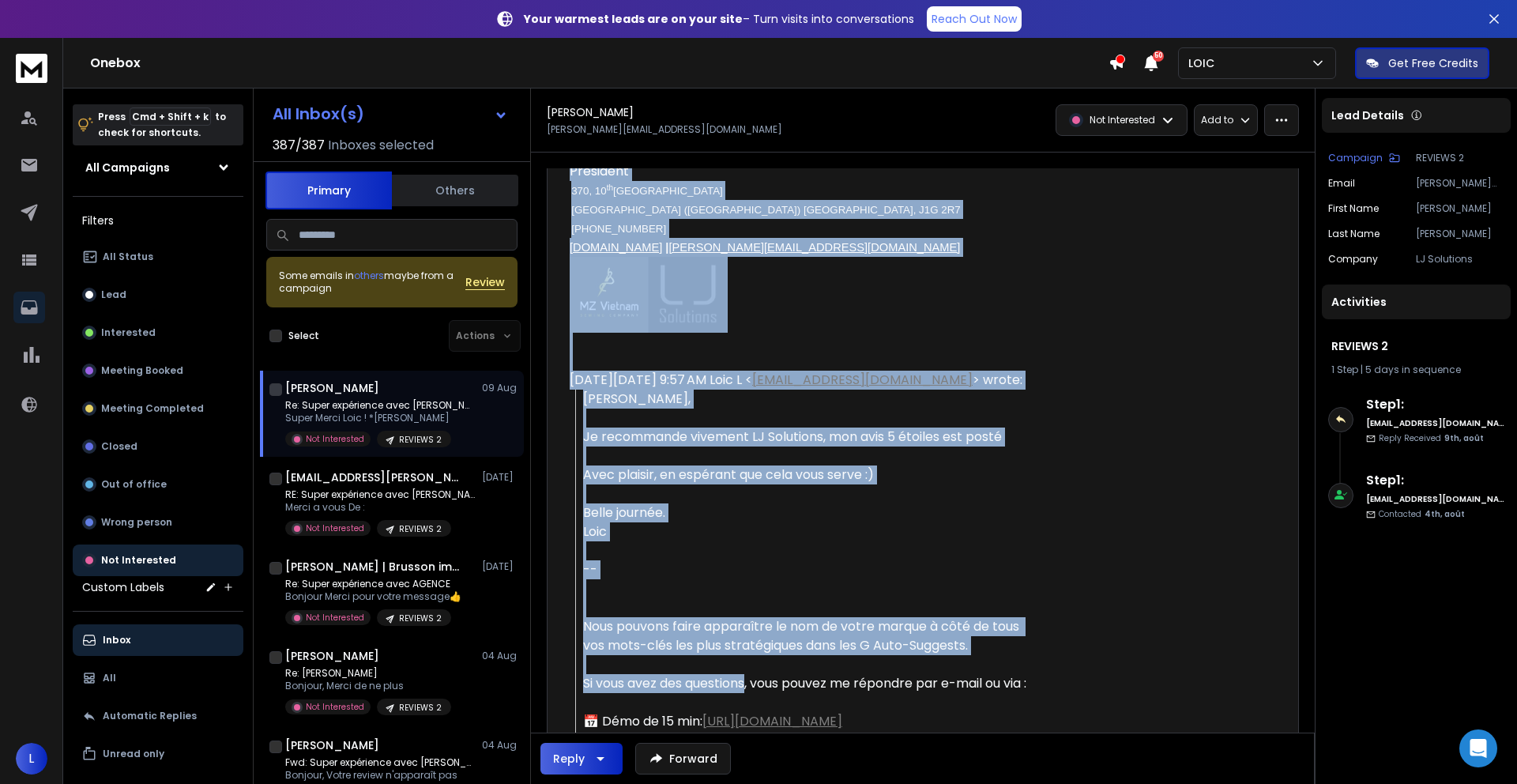
scroll to position [455, 0]
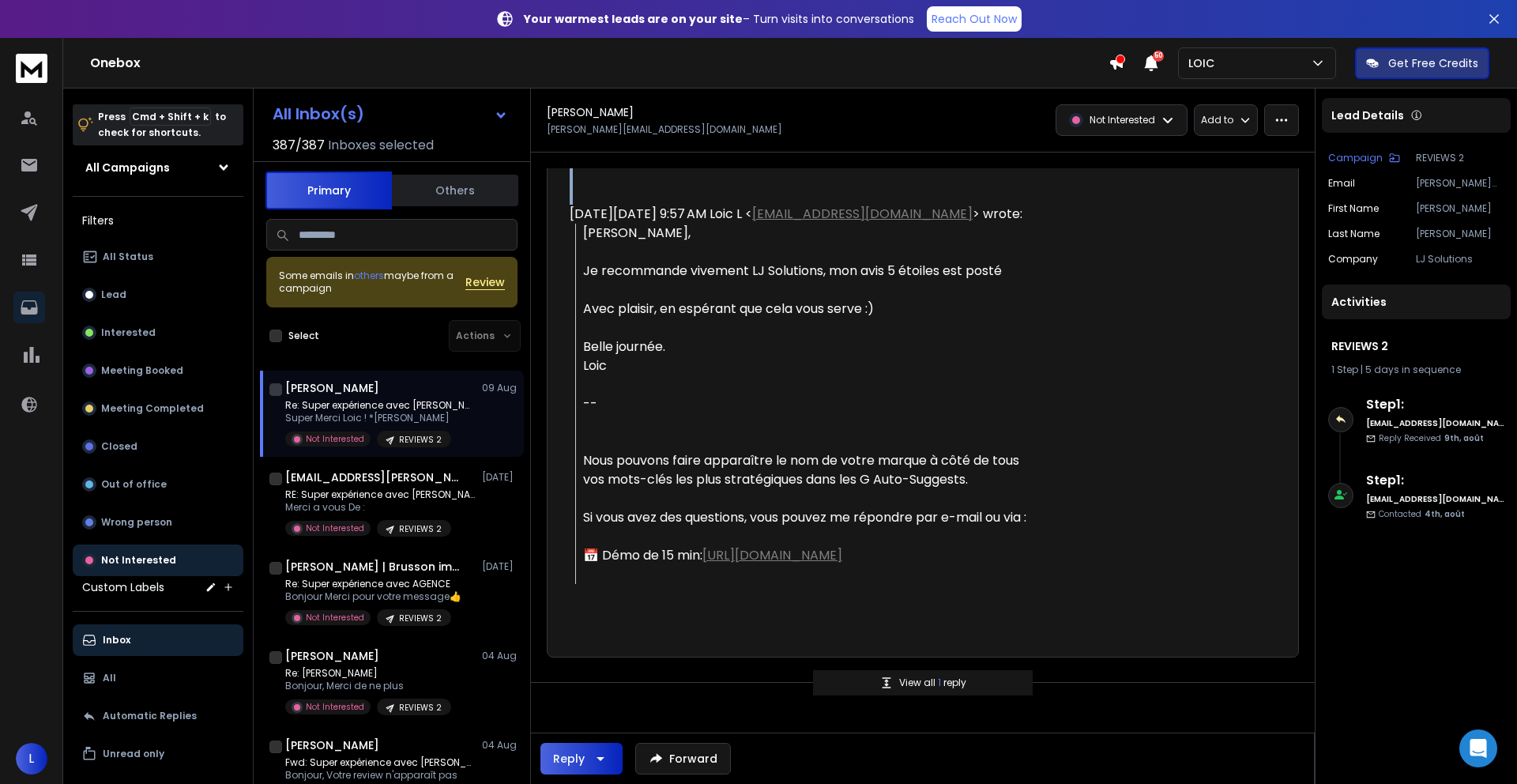
drag, startPoint x: 568, startPoint y: 237, endPoint x: 741, endPoint y: 537, distance: 346.3
click at [771, 583] on div "Re: Super expérience avec LJ Solutions ! [DATE] : 04:13 am Reply Forward from: …" at bounding box center [923, 232] width 753 height 849
copy div "Re: Super expérience avec LJ Solutions ! [DATE] : 04:13 am Reply Forward from: …"
click at [599, 761] on icon "button" at bounding box center [600, 757] width 19 height 19
click at [608, 722] on p "Reply All" at bounding box center [587, 718] width 45 height 16
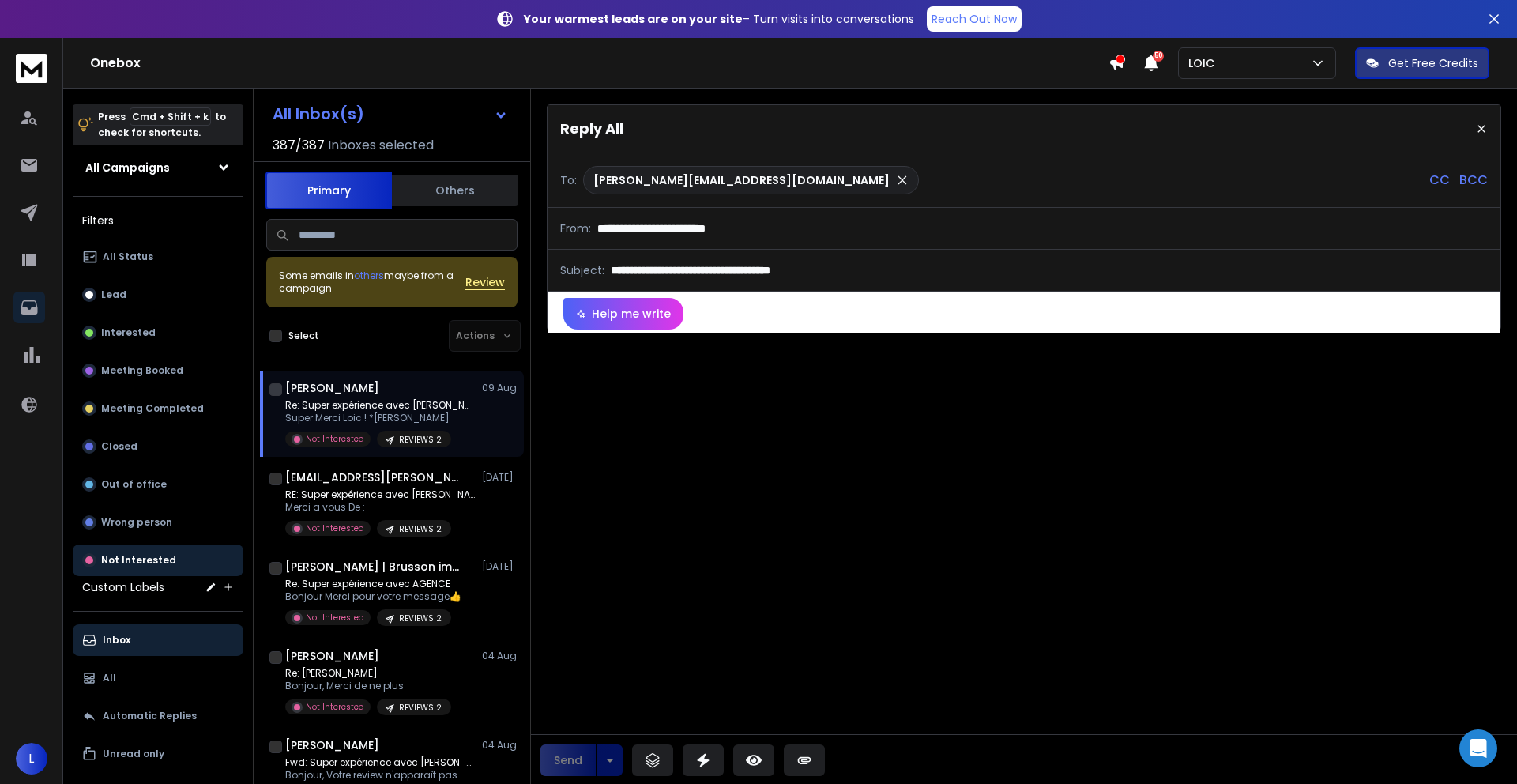
scroll to position [0, 0]
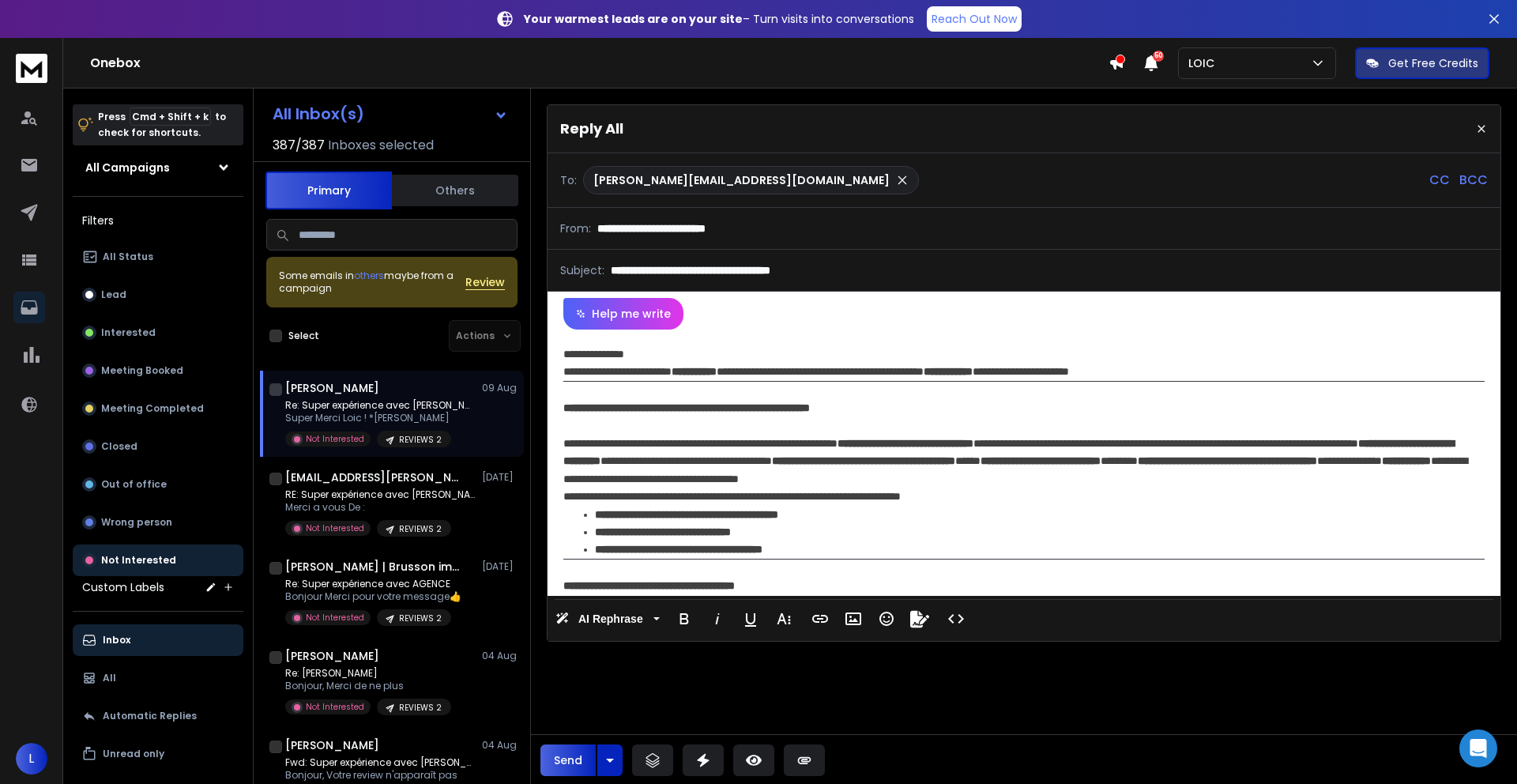
click at [575, 767] on button "Send" at bounding box center [569, 760] width 55 height 32
